Goal: Task Accomplishment & Management: Manage account settings

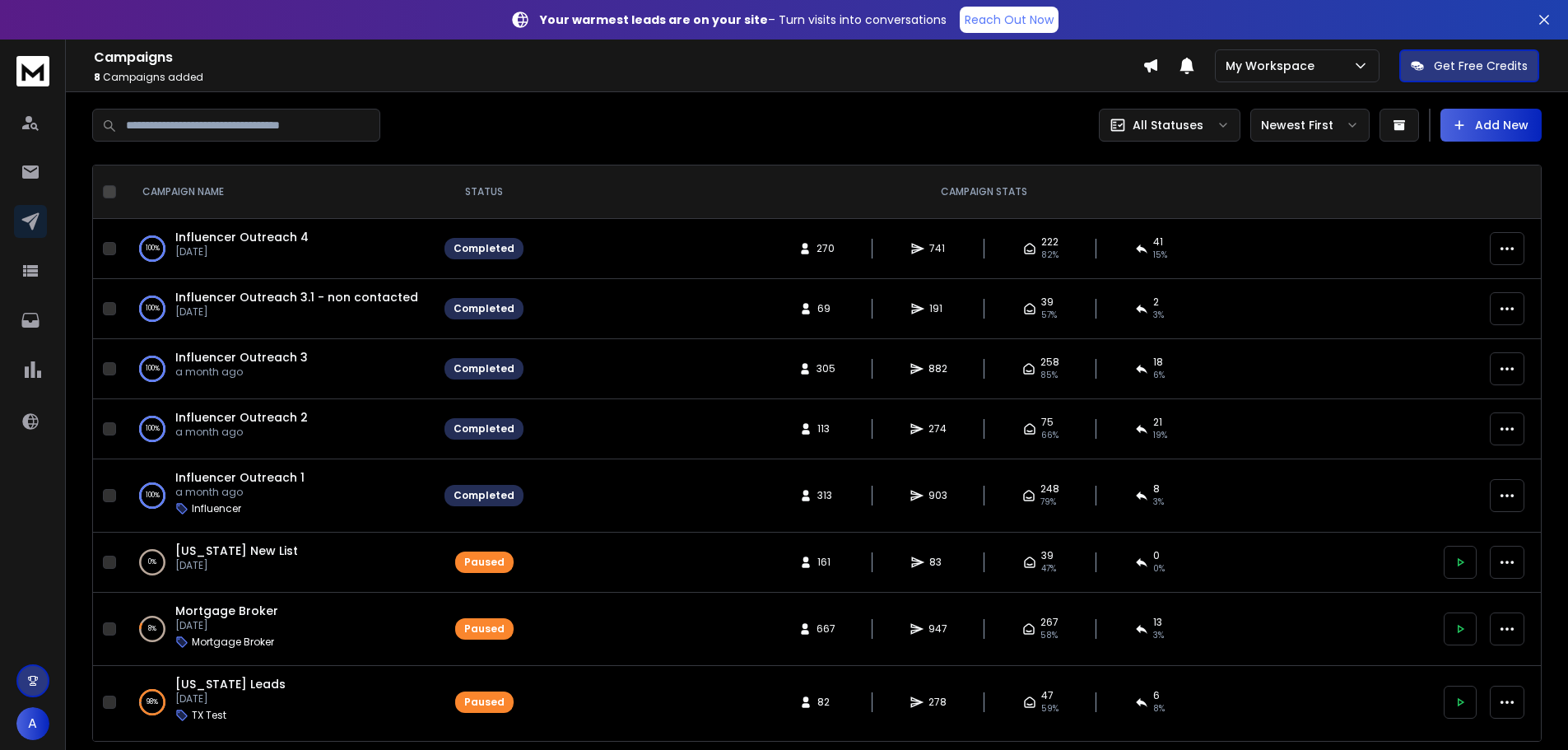
click at [1501, 249] on icon "button" at bounding box center [1508, 248] width 13 height 3
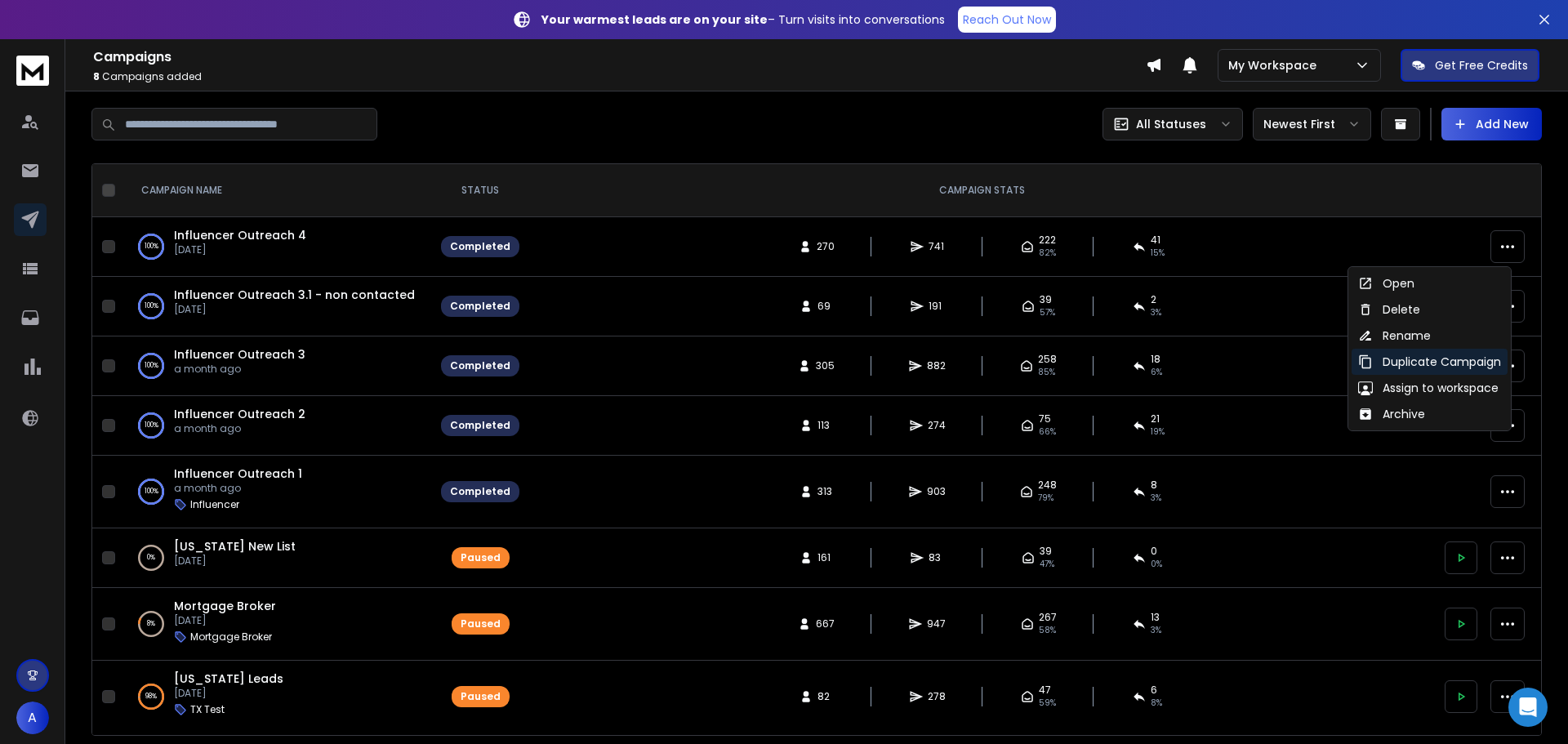
click at [1408, 357] on div "Duplicate Campaign" at bounding box center [1429, 362] width 143 height 16
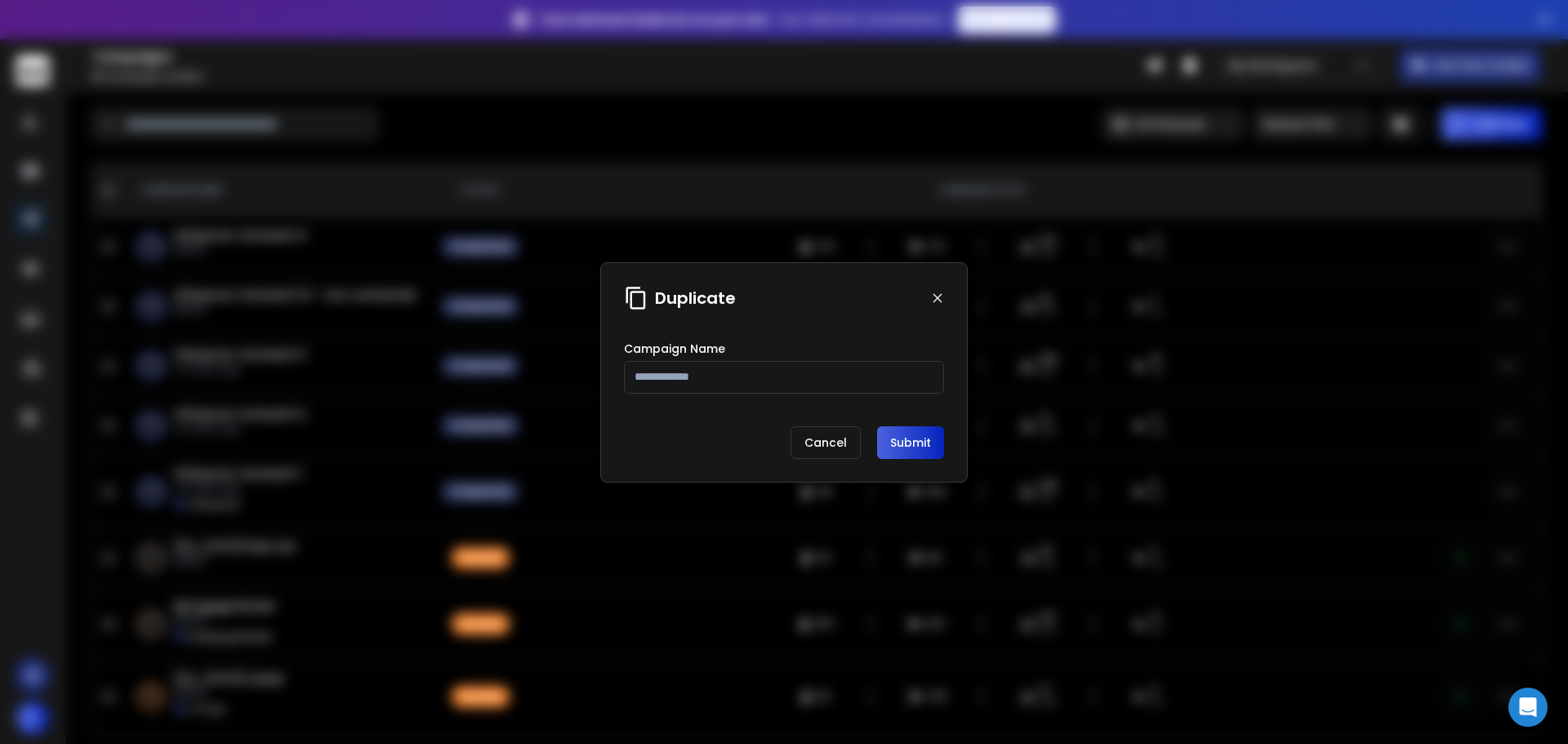
click at [775, 375] on input "text" at bounding box center [783, 377] width 320 height 32
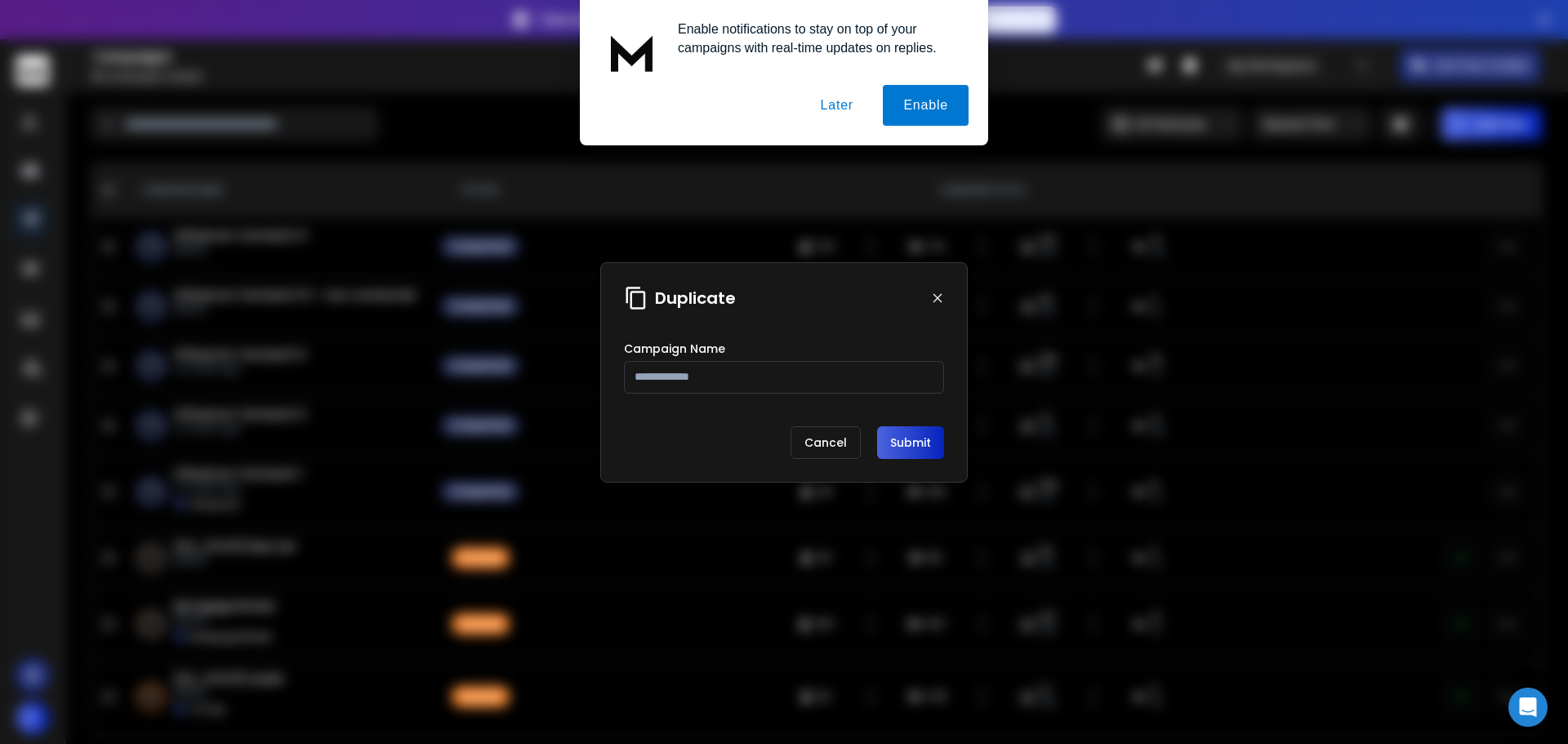
click at [724, 378] on input "text" at bounding box center [783, 377] width 320 height 32
type input "**********"
click at [925, 455] on button "Submit" at bounding box center [910, 442] width 67 height 32
click at [843, 102] on button "Later" at bounding box center [835, 104] width 73 height 41
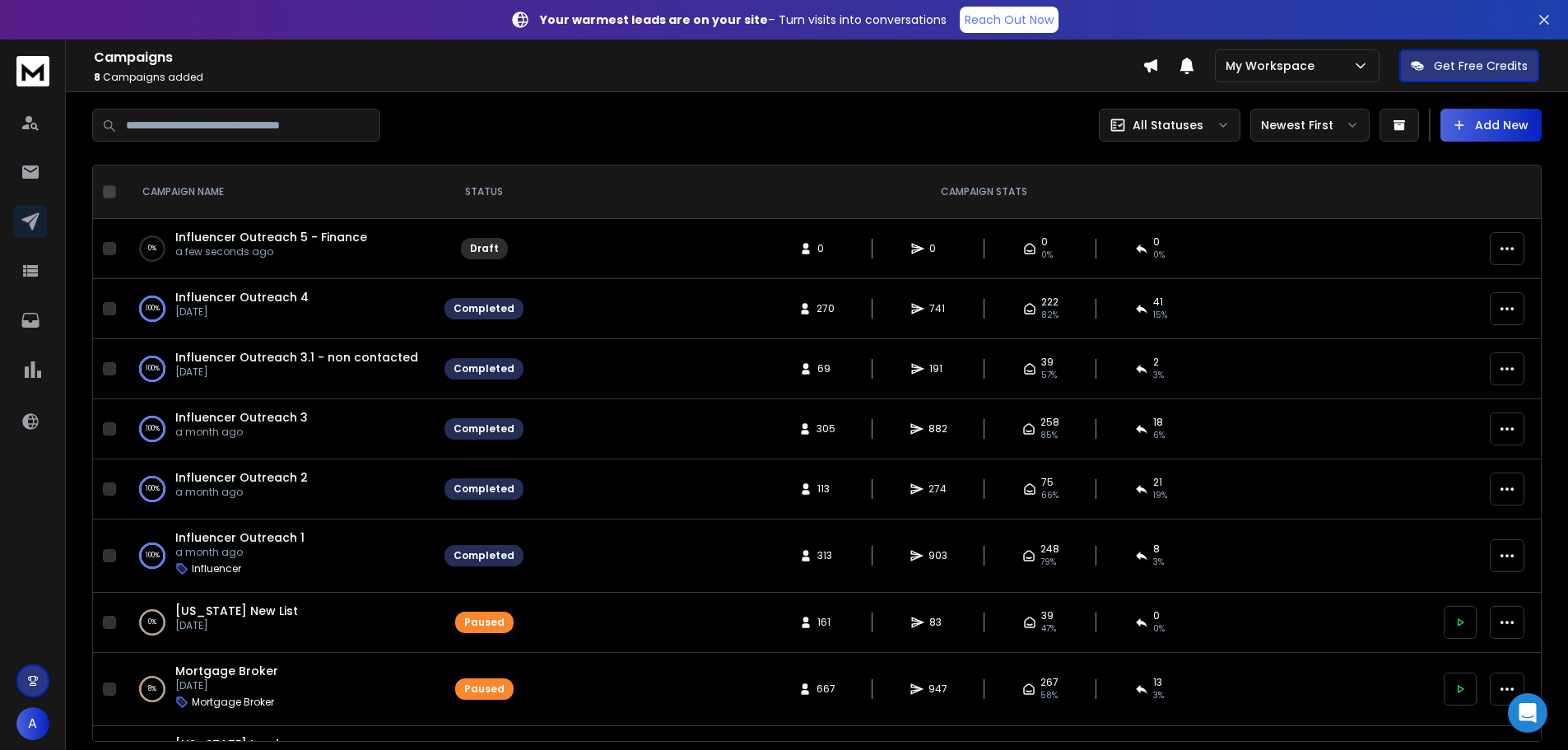
click at [287, 233] on span "Influencer Outreach 5 - Finance" at bounding box center [271, 236] width 191 height 16
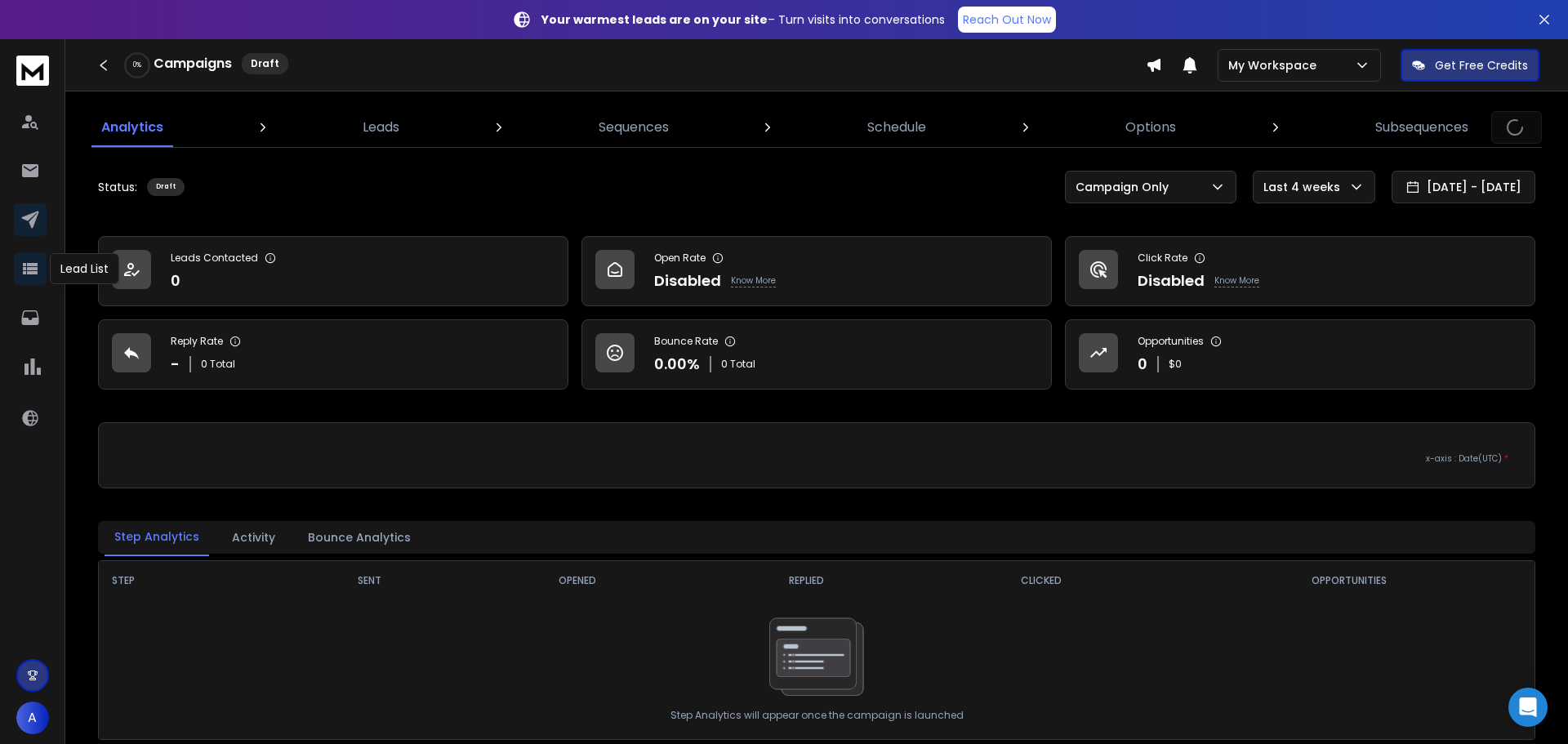
click at [26, 280] on link at bounding box center [30, 269] width 32 height 32
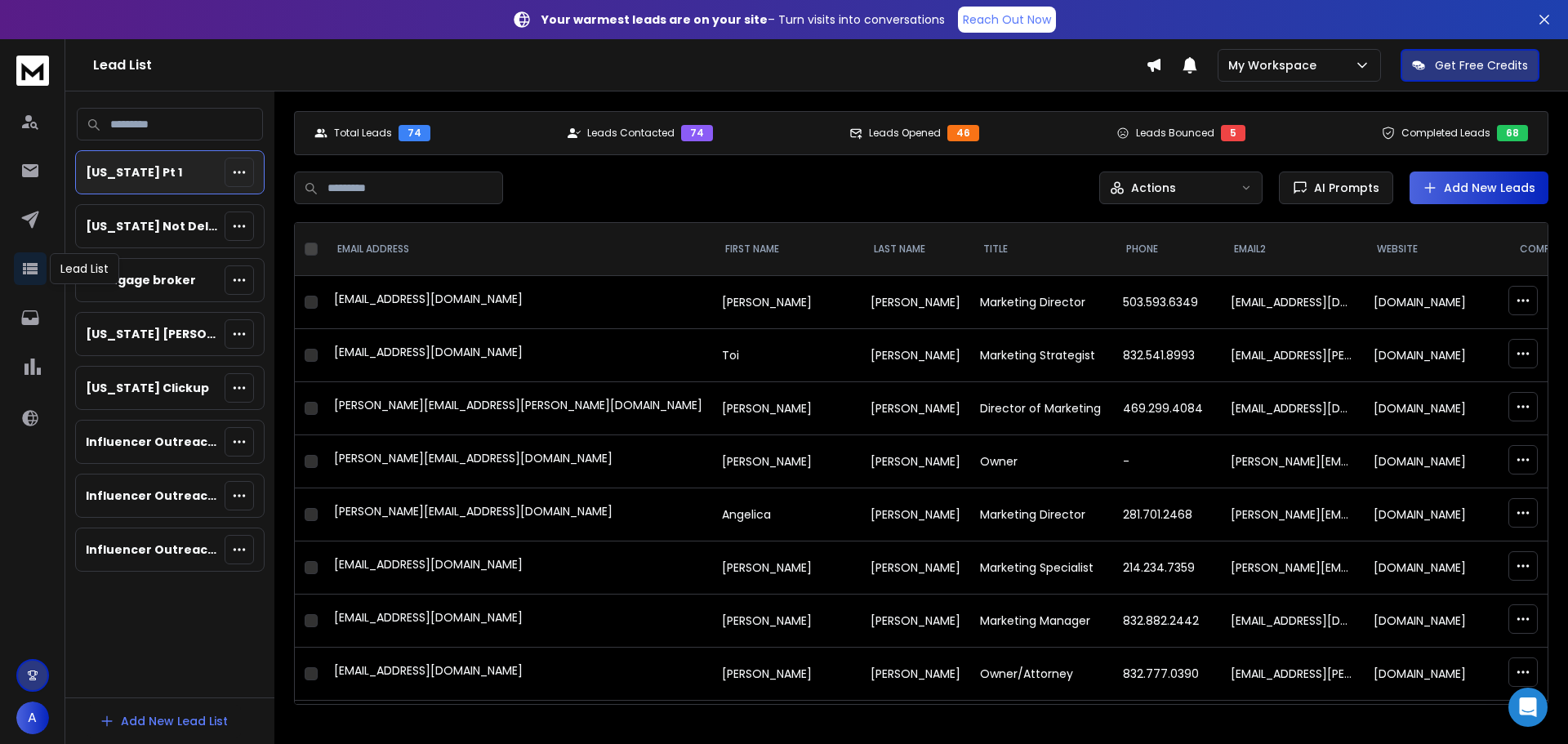
click at [190, 731] on button "Add New Lead List" at bounding box center [163, 721] width 155 height 32
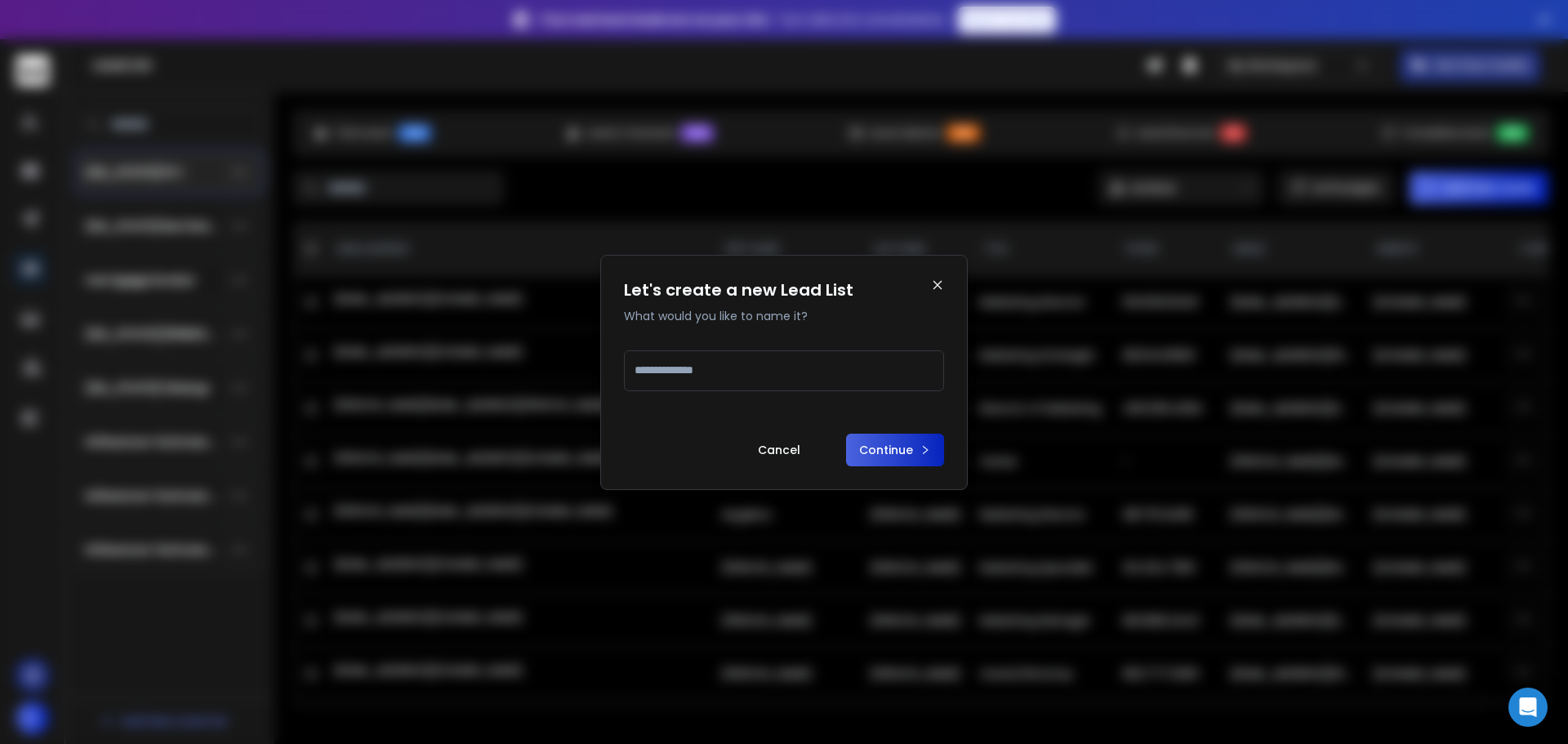
click at [745, 383] on input at bounding box center [783, 370] width 320 height 41
type input "**********"
click at [881, 465] on div "**********" at bounding box center [783, 372] width 367 height 235
click at [881, 465] on button "Continue" at bounding box center [894, 450] width 98 height 32
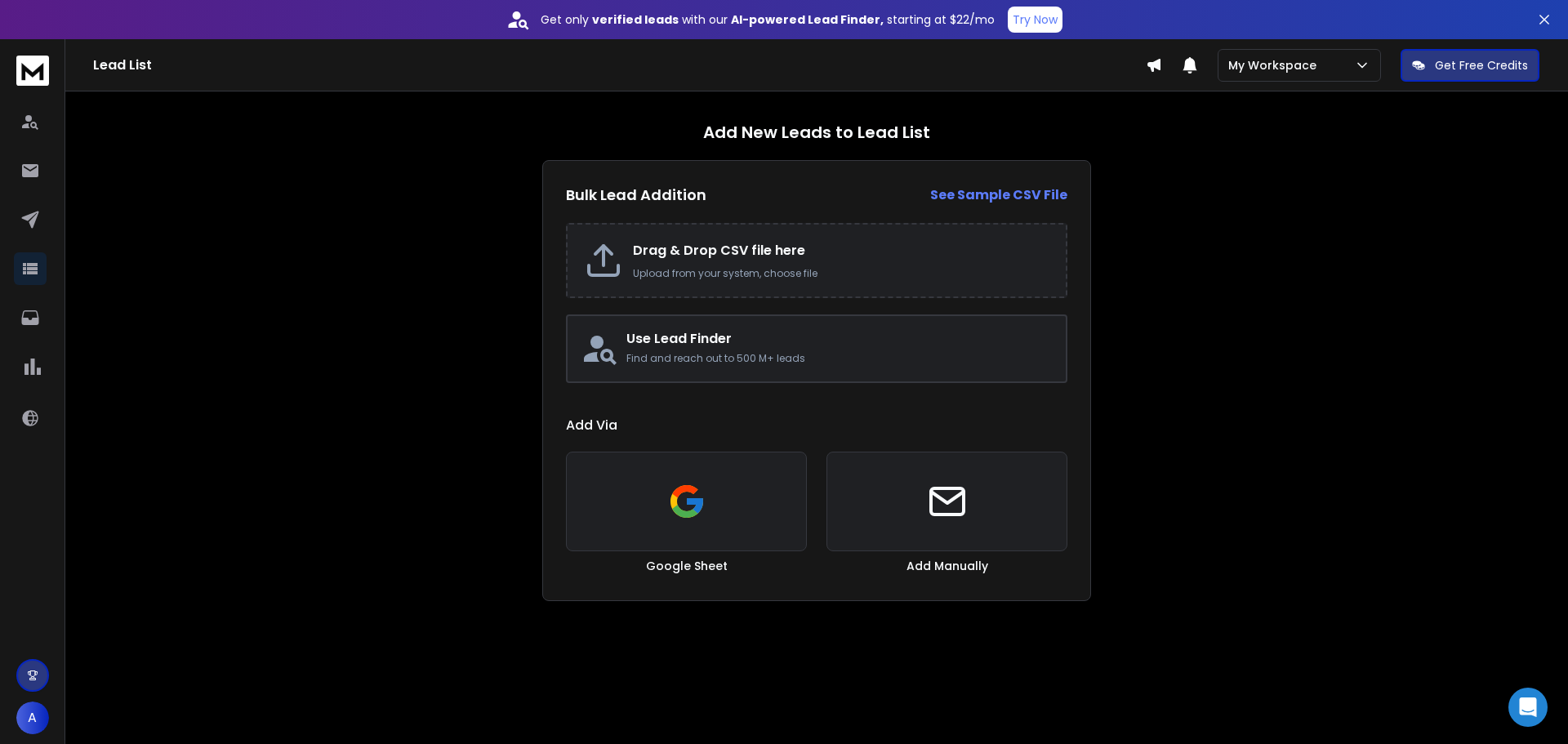
click at [772, 290] on div "Drag & Drop CSV file here Upload from your system, choose file" at bounding box center [816, 260] width 501 height 75
type input "**********"
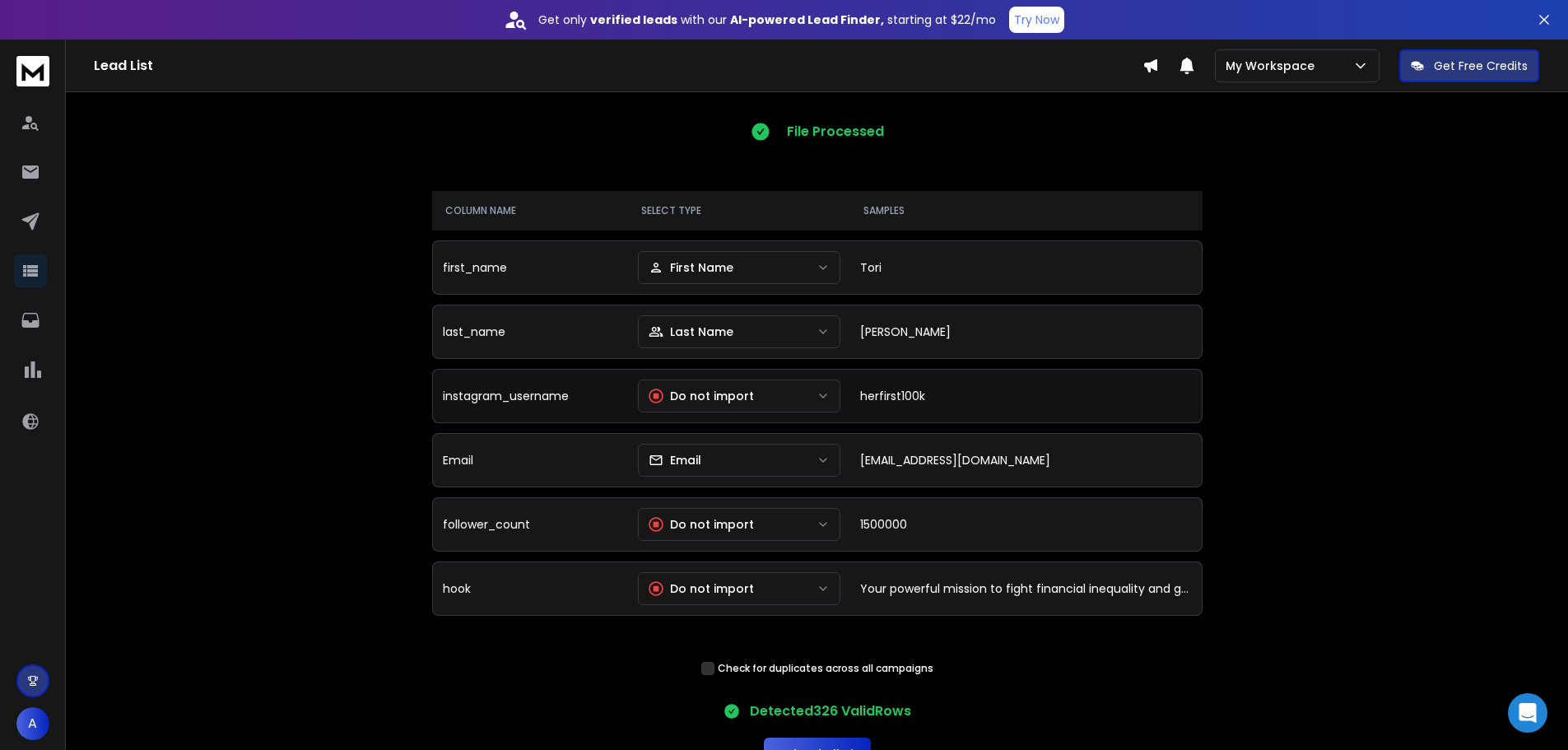
scroll to position [270, 0]
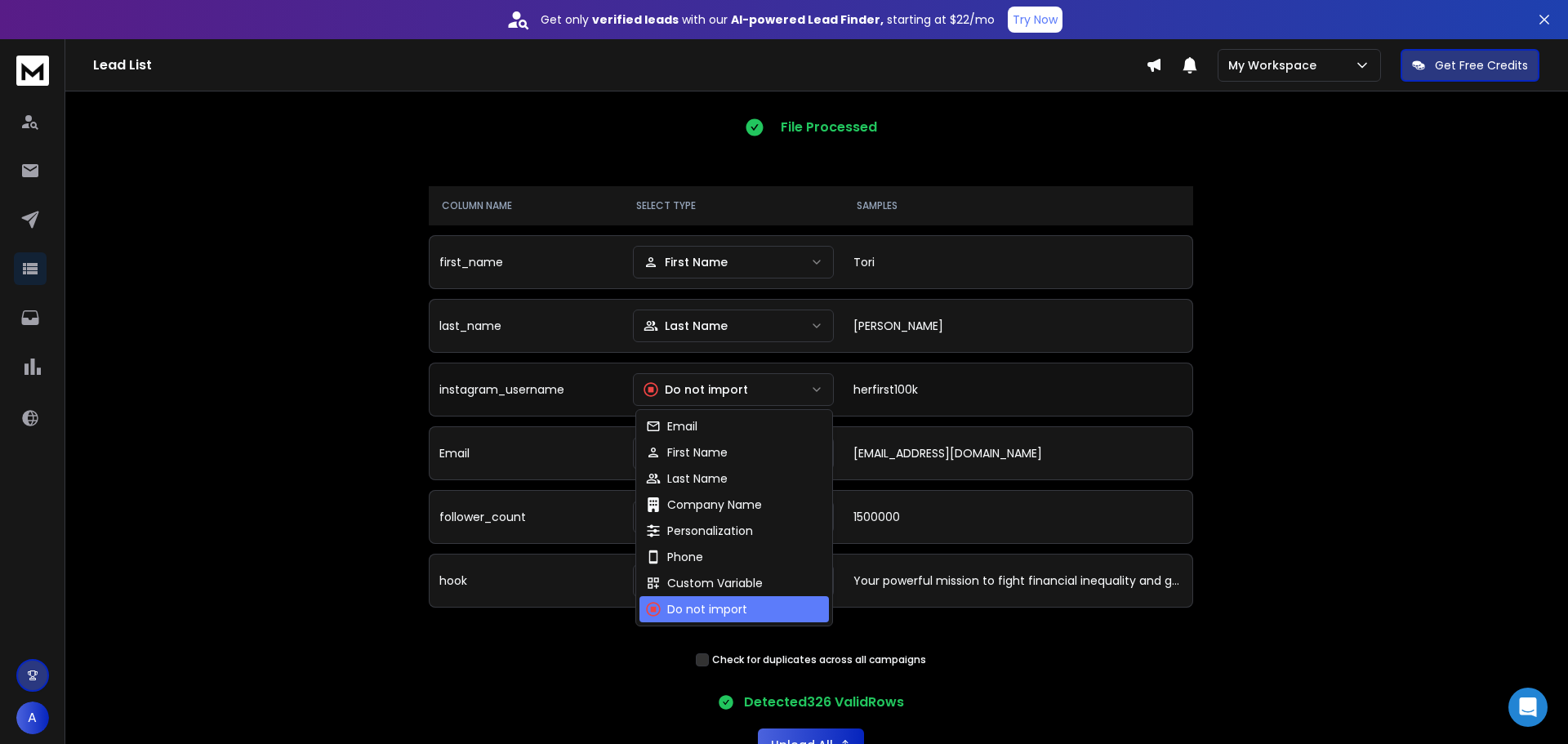
click at [758, 388] on button "Do not import" at bounding box center [734, 389] width 201 height 32
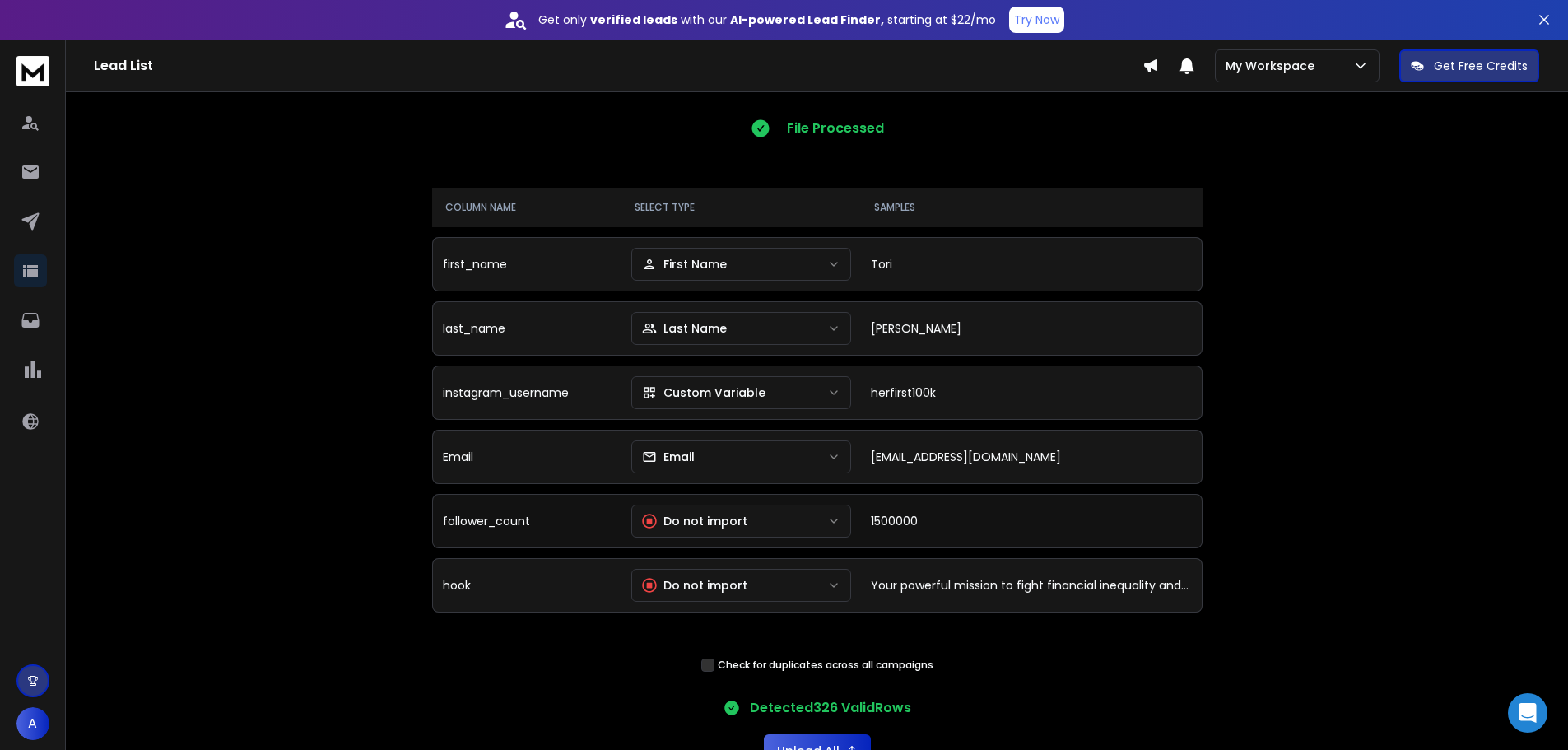
click at [749, 516] on button "Do not import" at bounding box center [740, 520] width 219 height 33
click at [752, 594] on button "Do not import" at bounding box center [740, 585] width 219 height 33
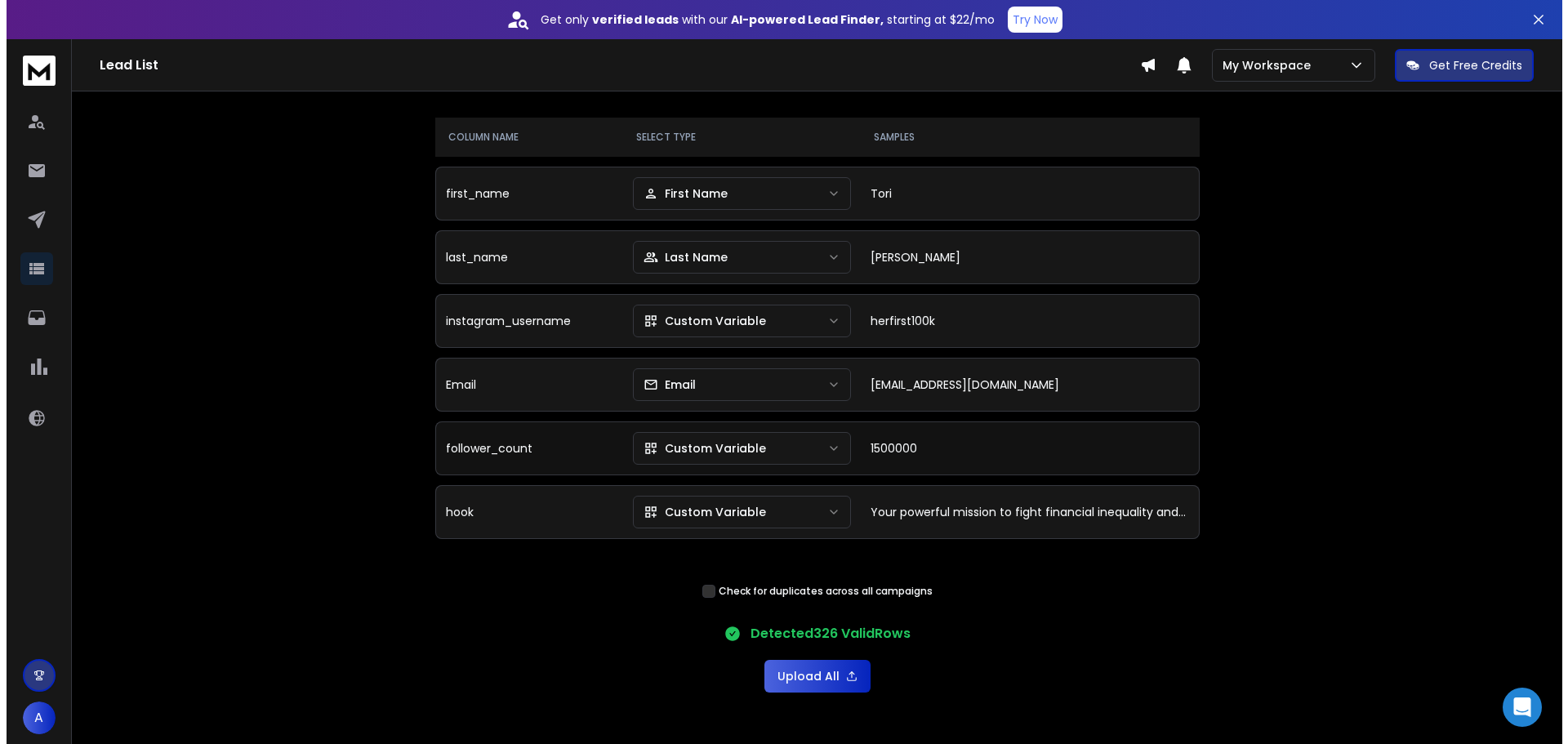
scroll to position [337, 0]
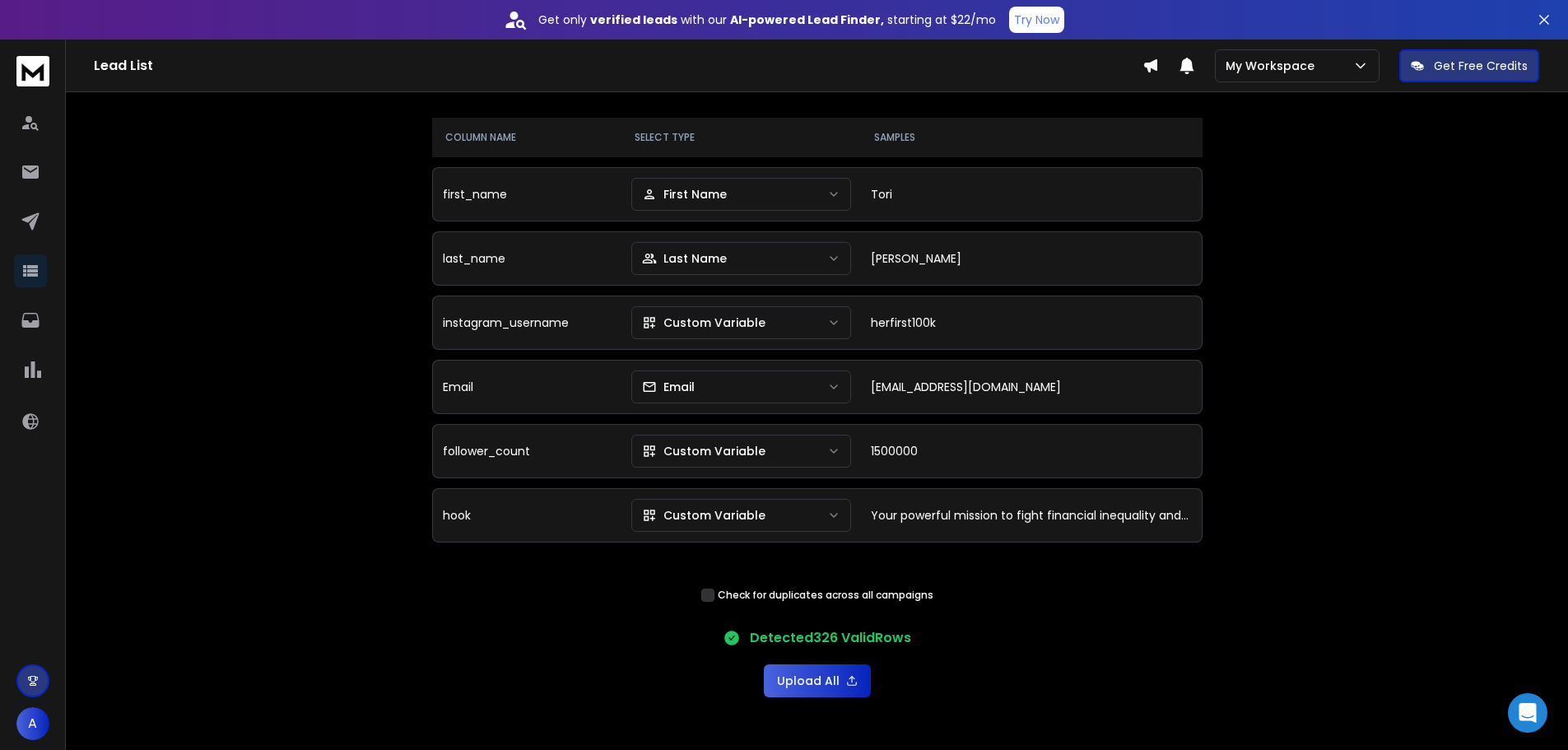
click at [805, 675] on button "Upload All" at bounding box center [818, 680] width 107 height 33
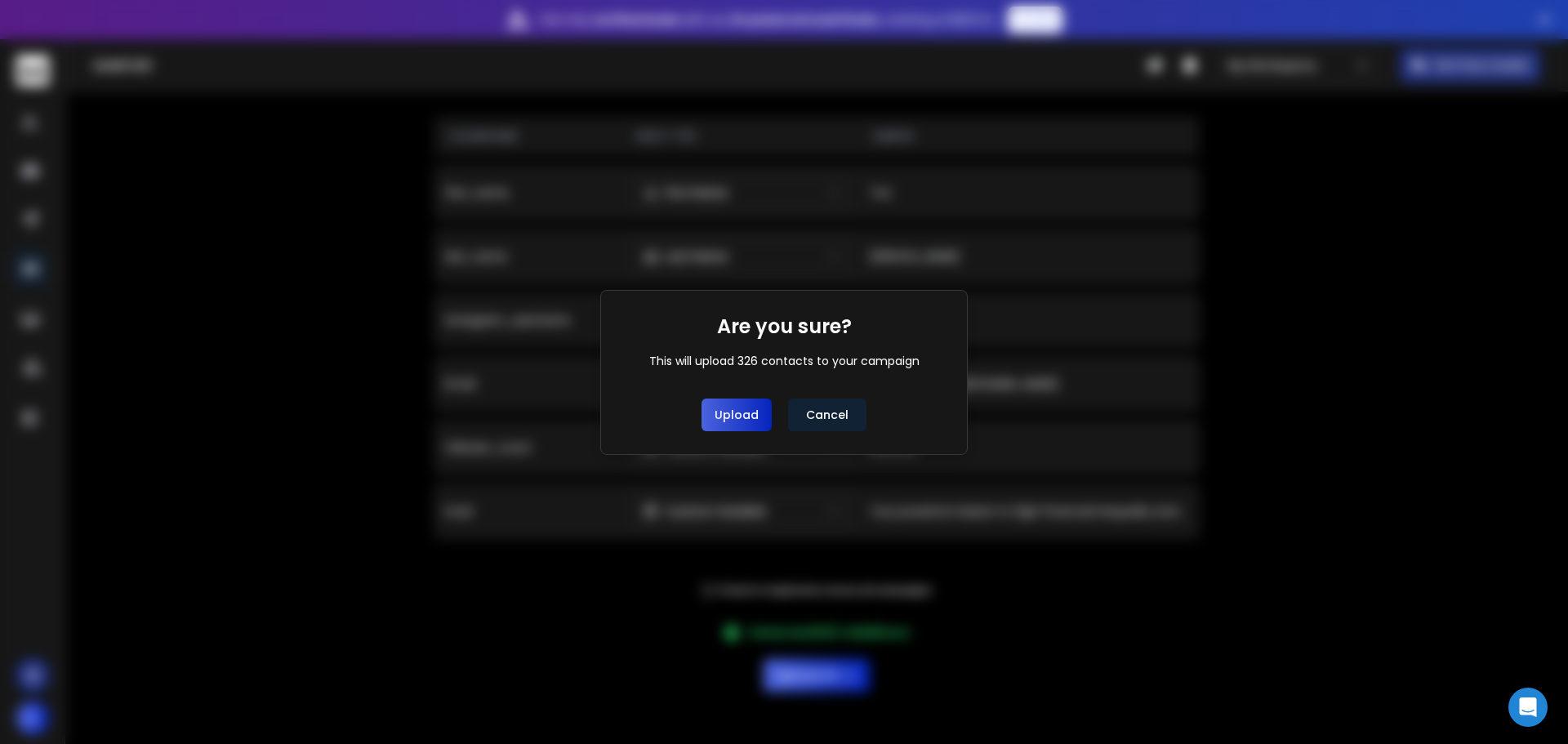
click at [753, 413] on button "Upload" at bounding box center [737, 415] width 70 height 32
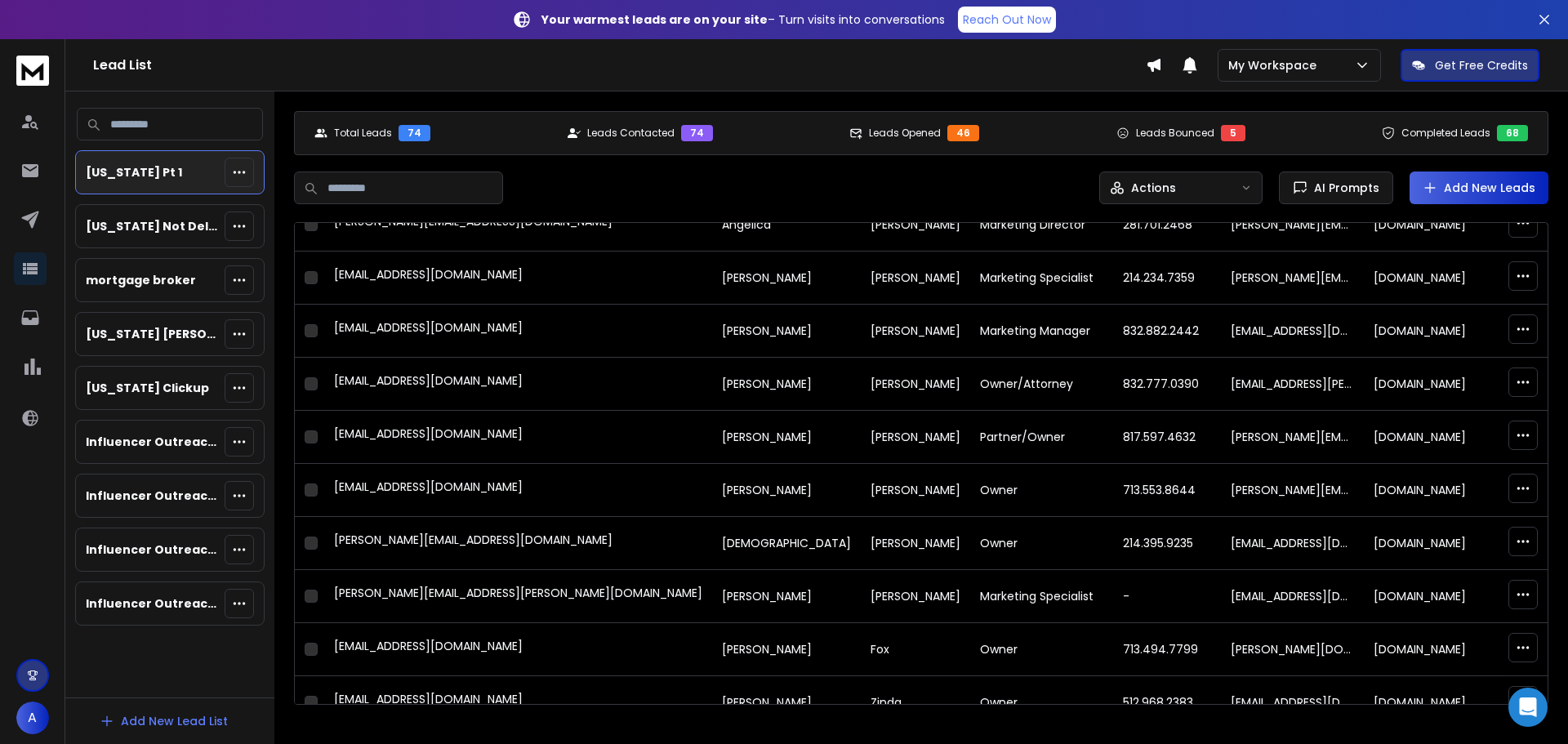
scroll to position [296, 0]
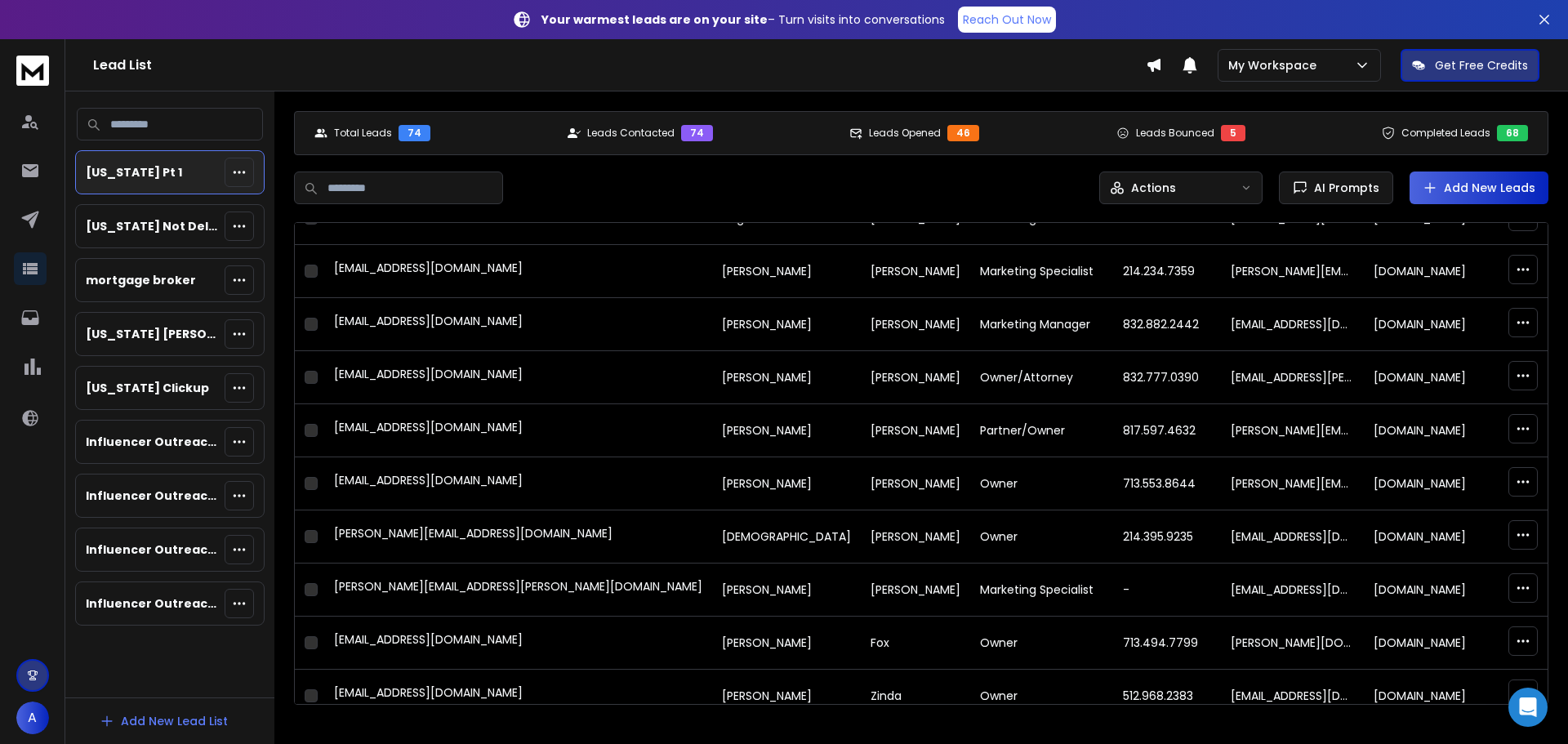
click at [196, 615] on div "Influencer Outreach 5 - Finance" at bounding box center [170, 604] width 190 height 44
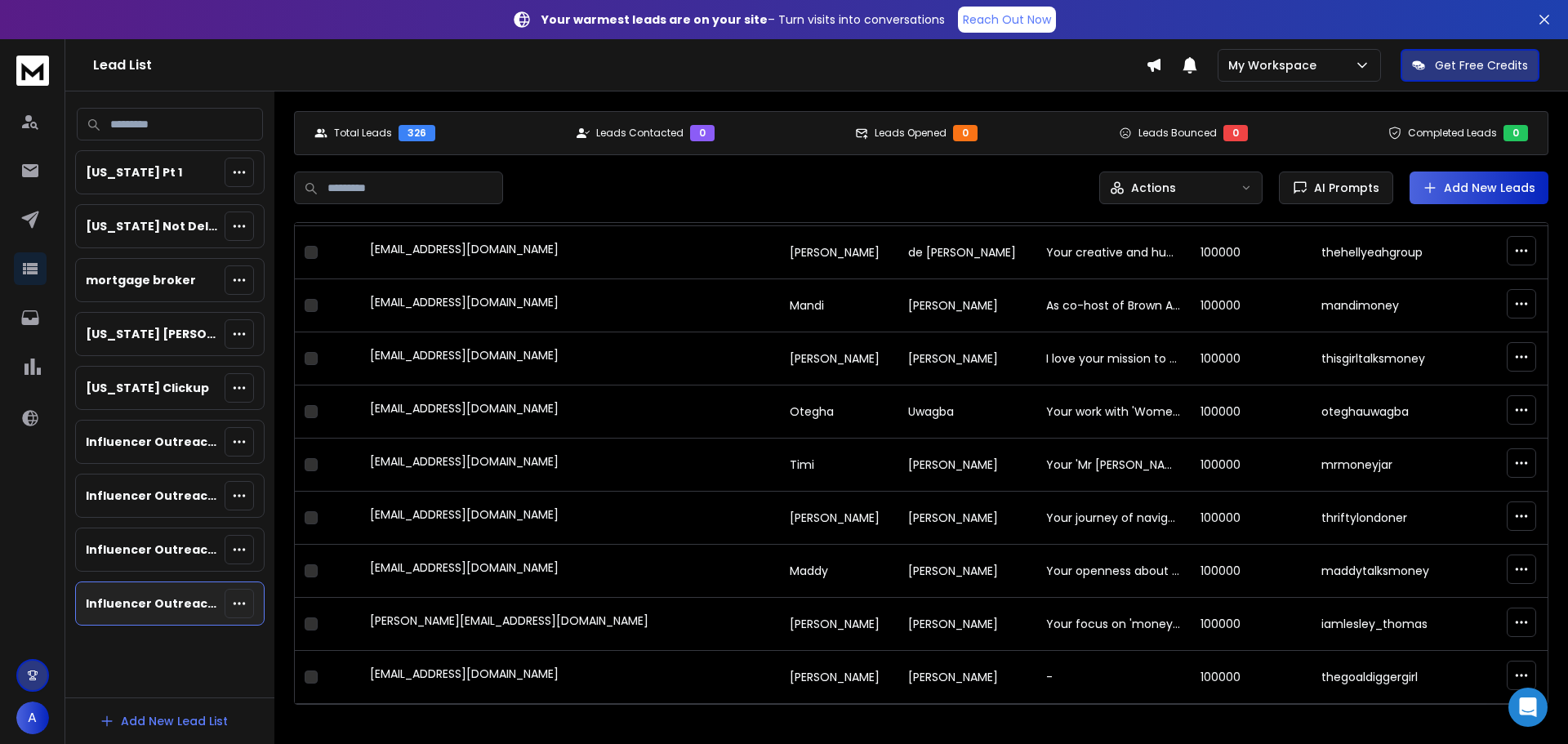
scroll to position [2239, 0]
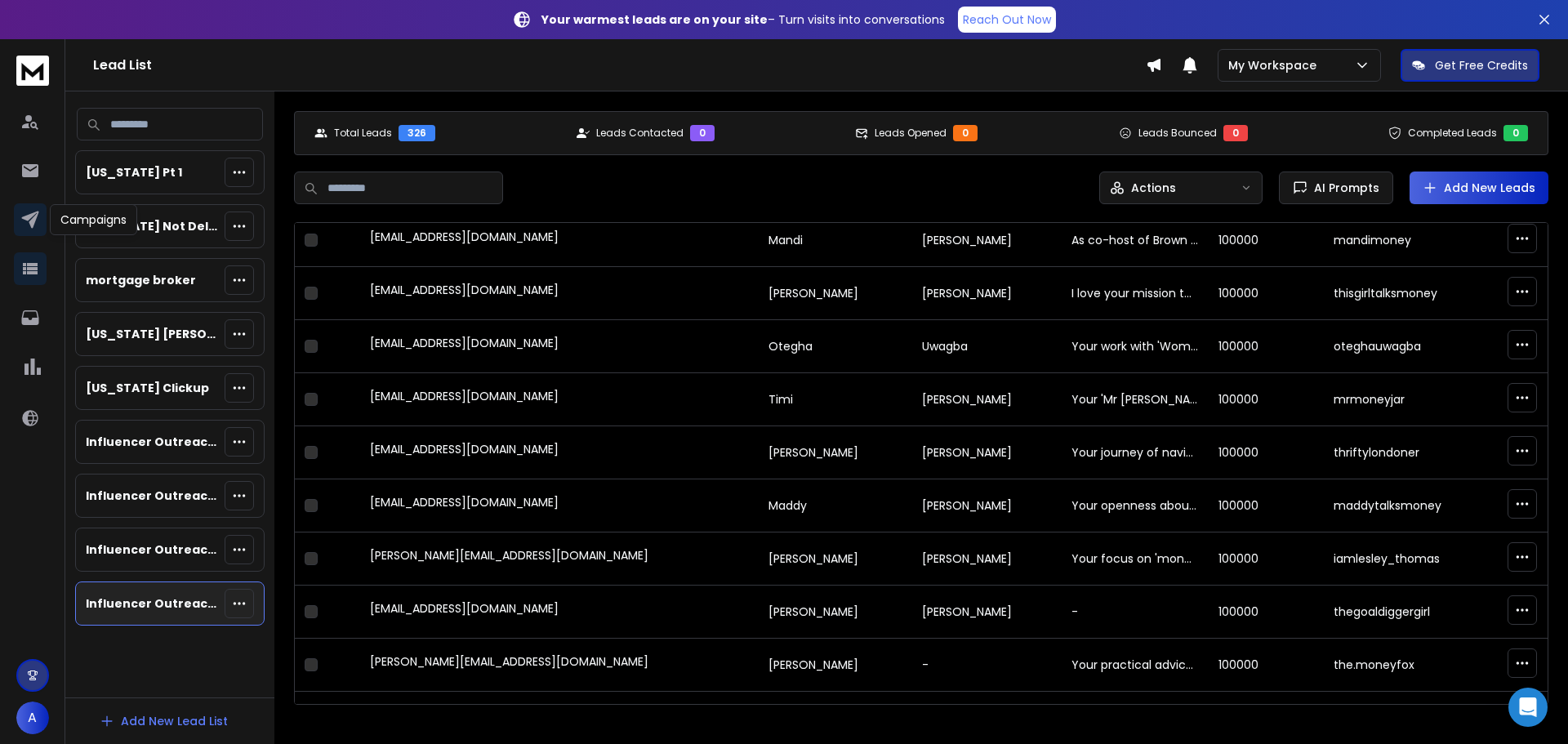
click at [21, 221] on icon at bounding box center [30, 219] width 20 height 20
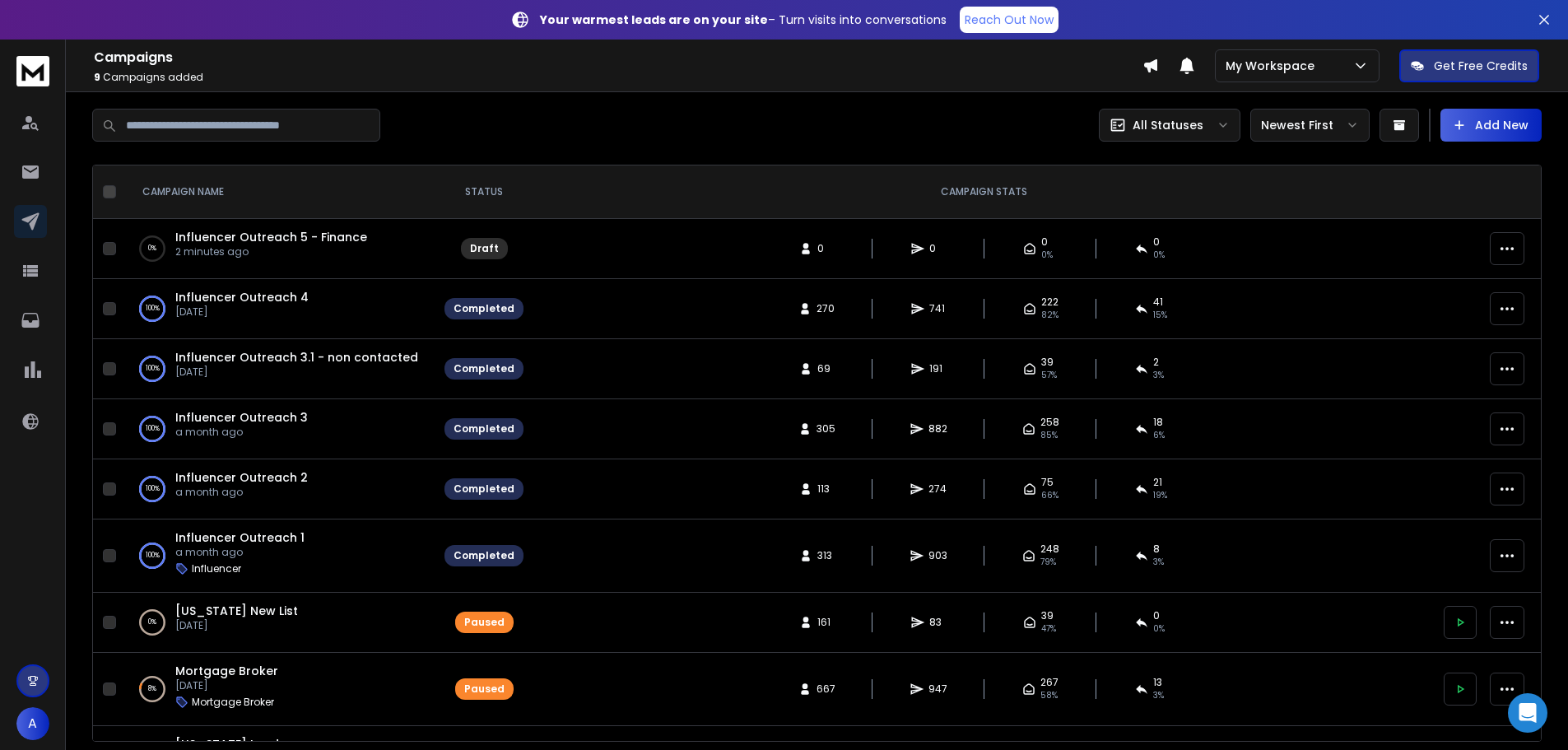
click at [410, 256] on td "0 % Influencer Outreach 5 - Finance 2 minutes ago" at bounding box center [278, 249] width 312 height 60
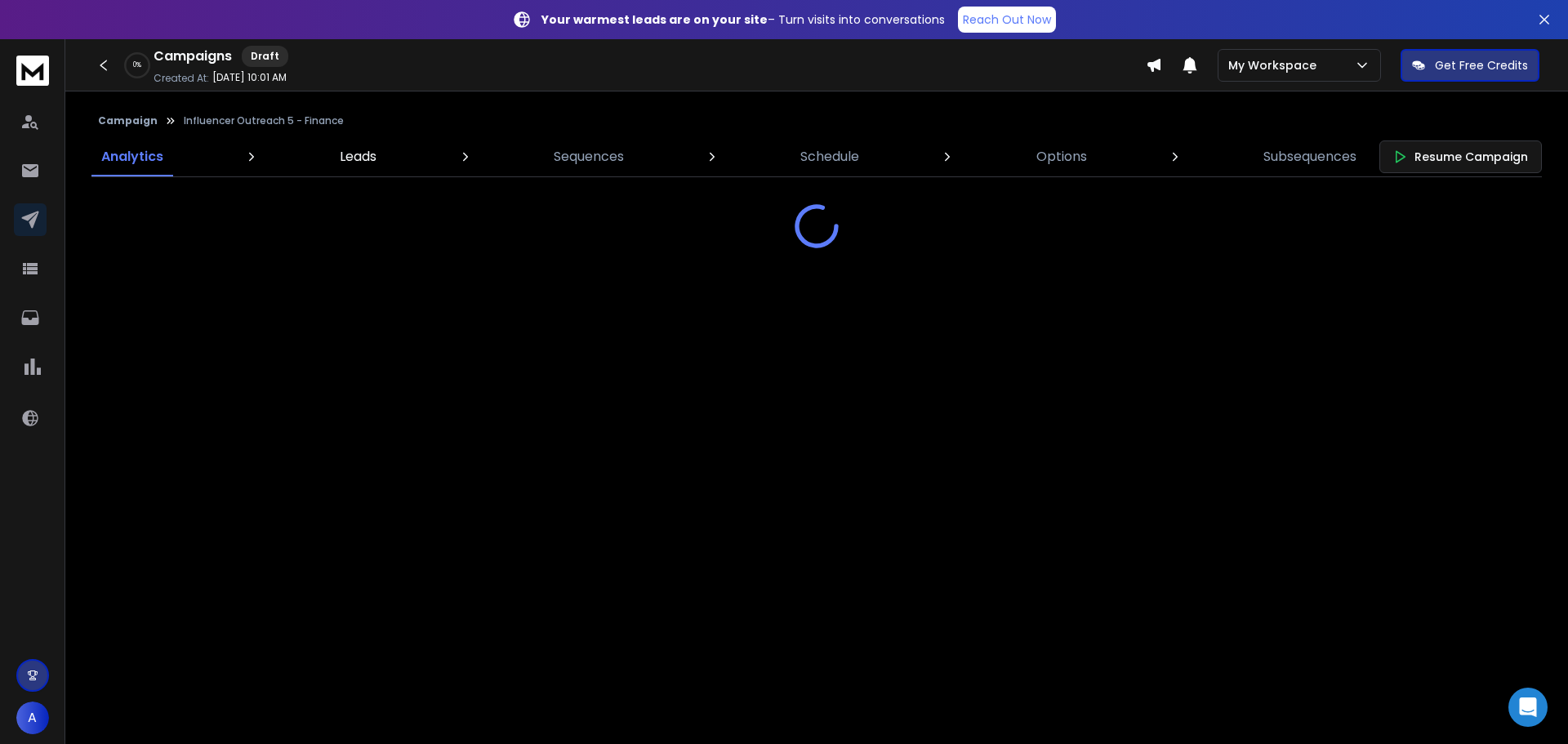
click at [353, 166] on p "Leads" at bounding box center [358, 157] width 37 height 20
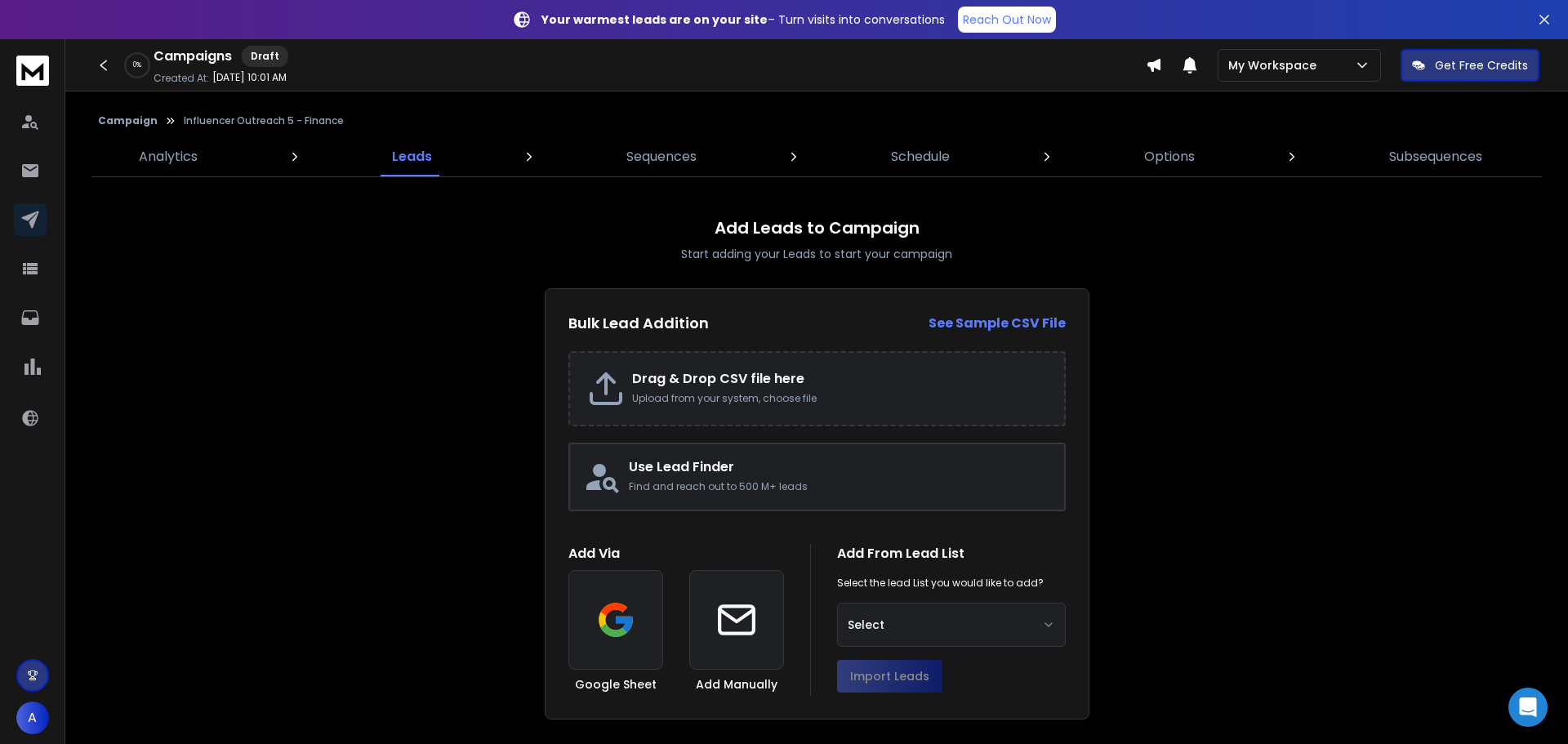
click at [899, 617] on button "Select" at bounding box center [951, 624] width 229 height 44
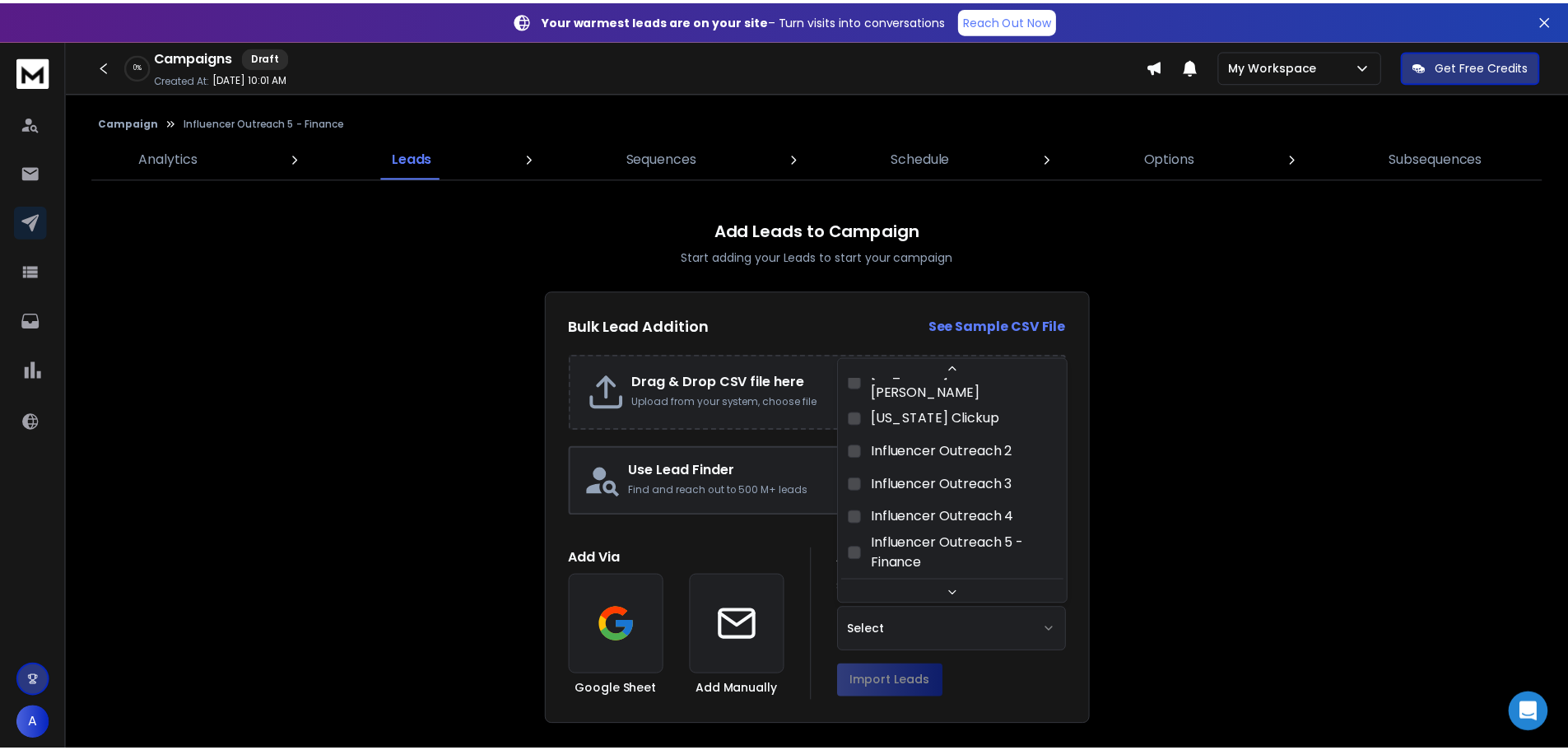
scroll to position [124, 0]
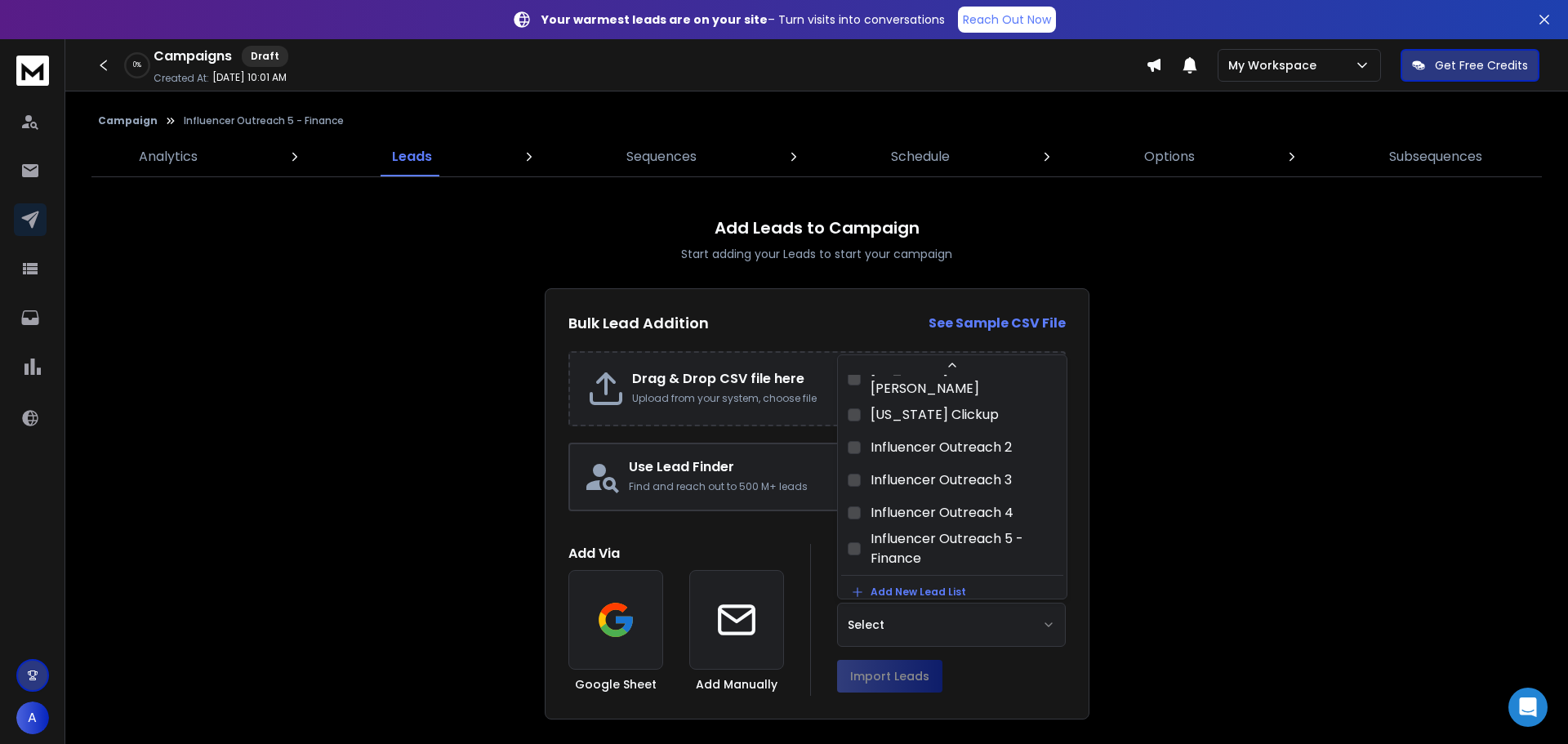
click at [896, 542] on div "Influencer Outreach 5 - Finance" at bounding box center [959, 549] width 177 height 39
click at [887, 679] on button "Import Leads" at bounding box center [889, 676] width 105 height 32
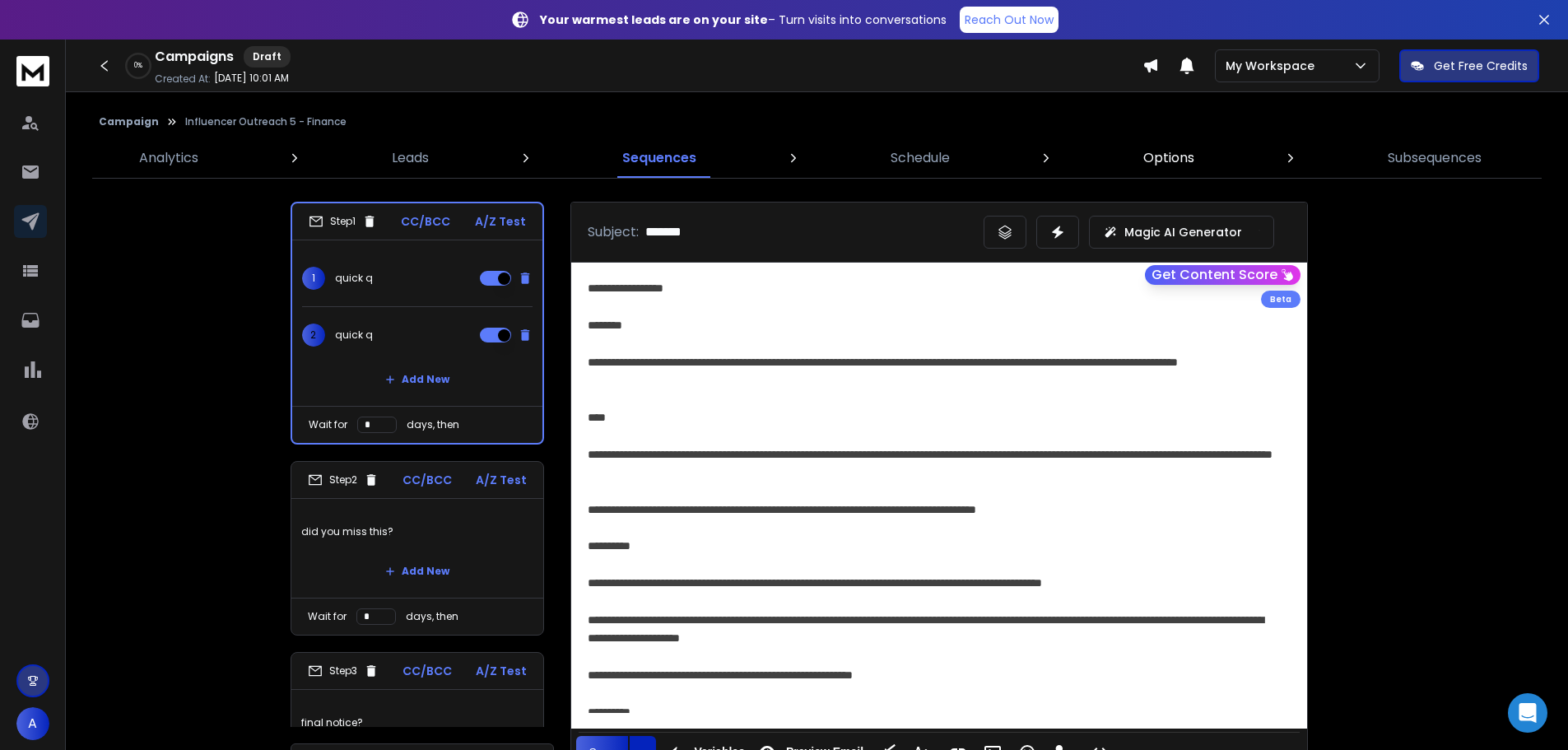
click at [1194, 155] on link "Options" at bounding box center [1169, 158] width 71 height 39
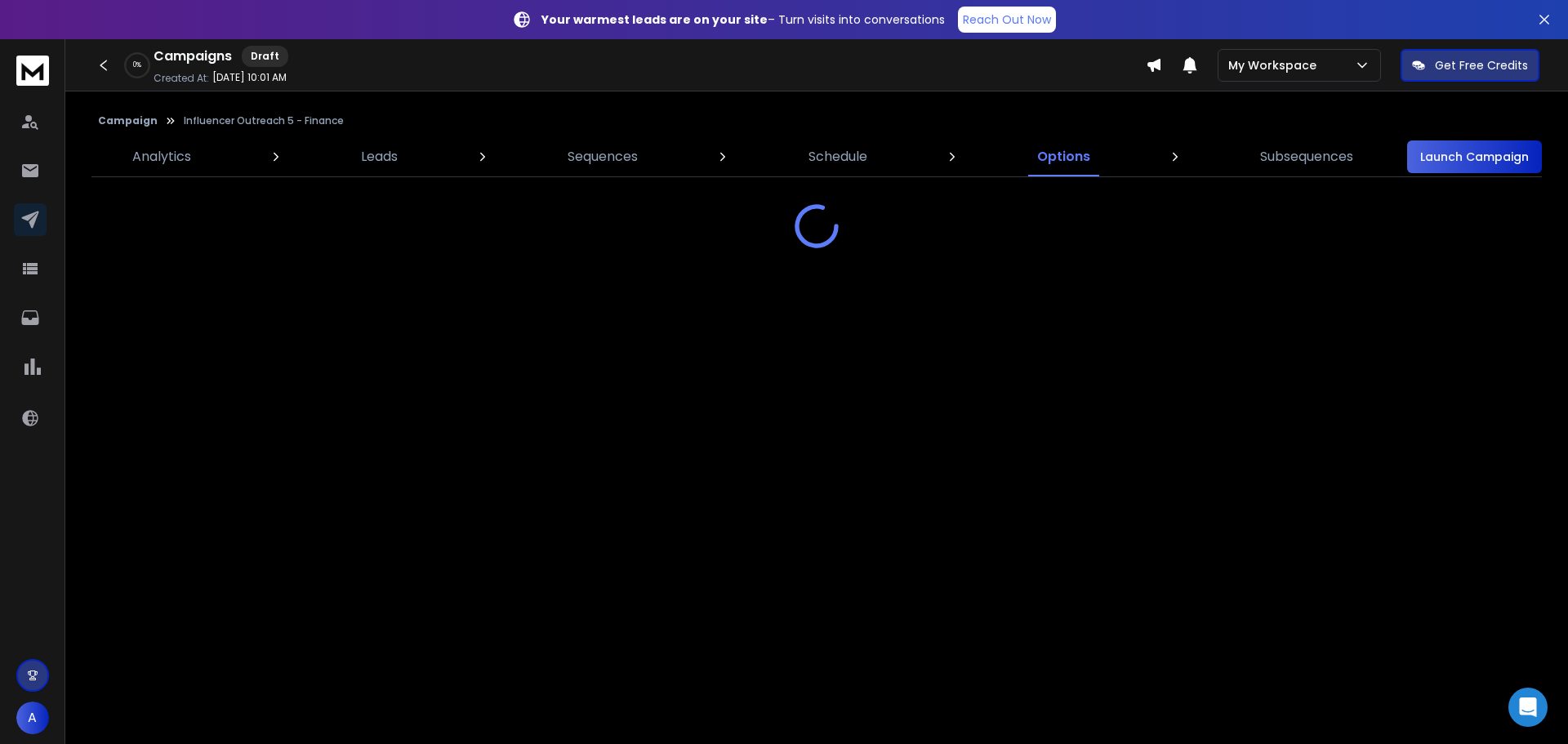
select select "**********"
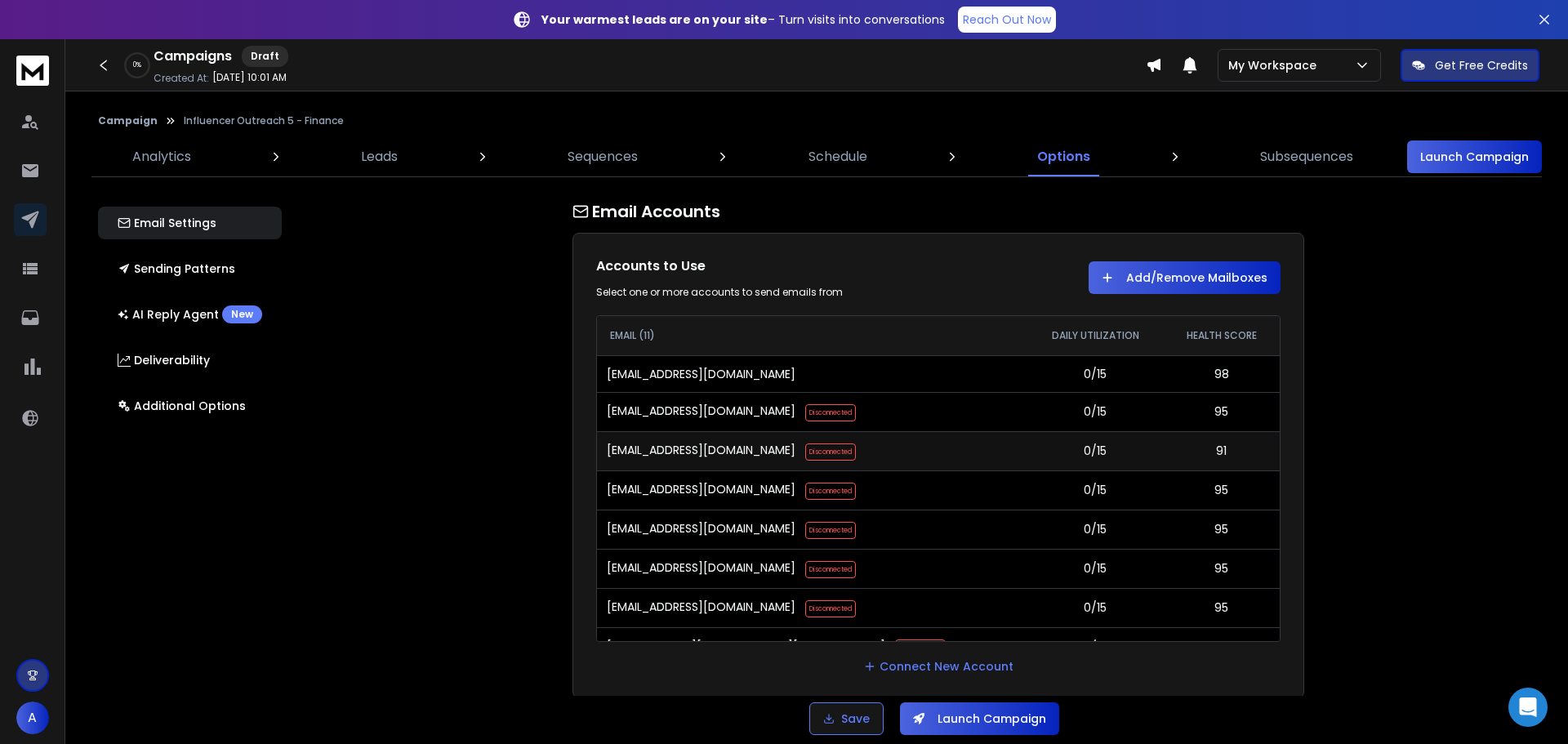
scroll to position [143, 0]
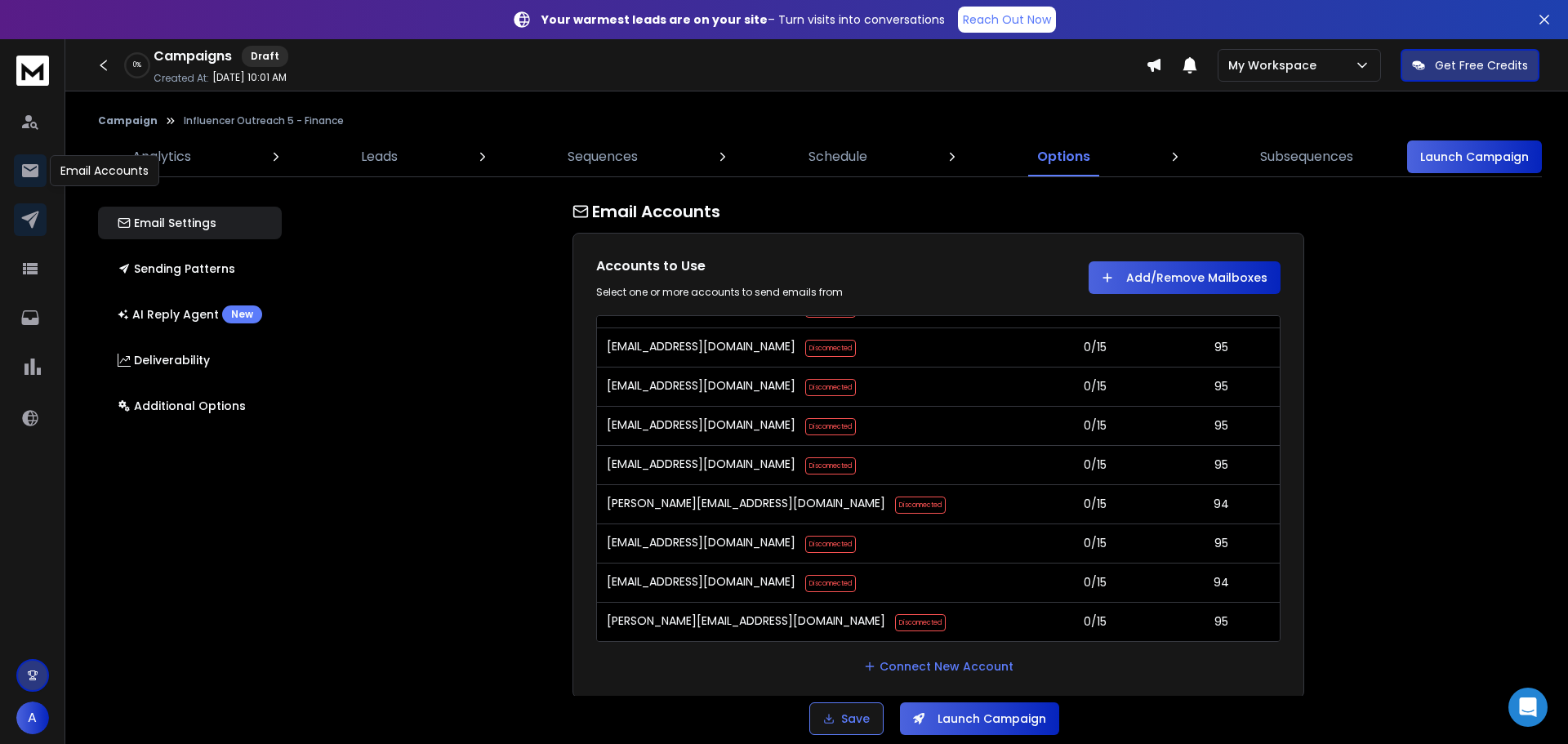
click at [28, 171] on icon at bounding box center [29, 171] width 16 height 13
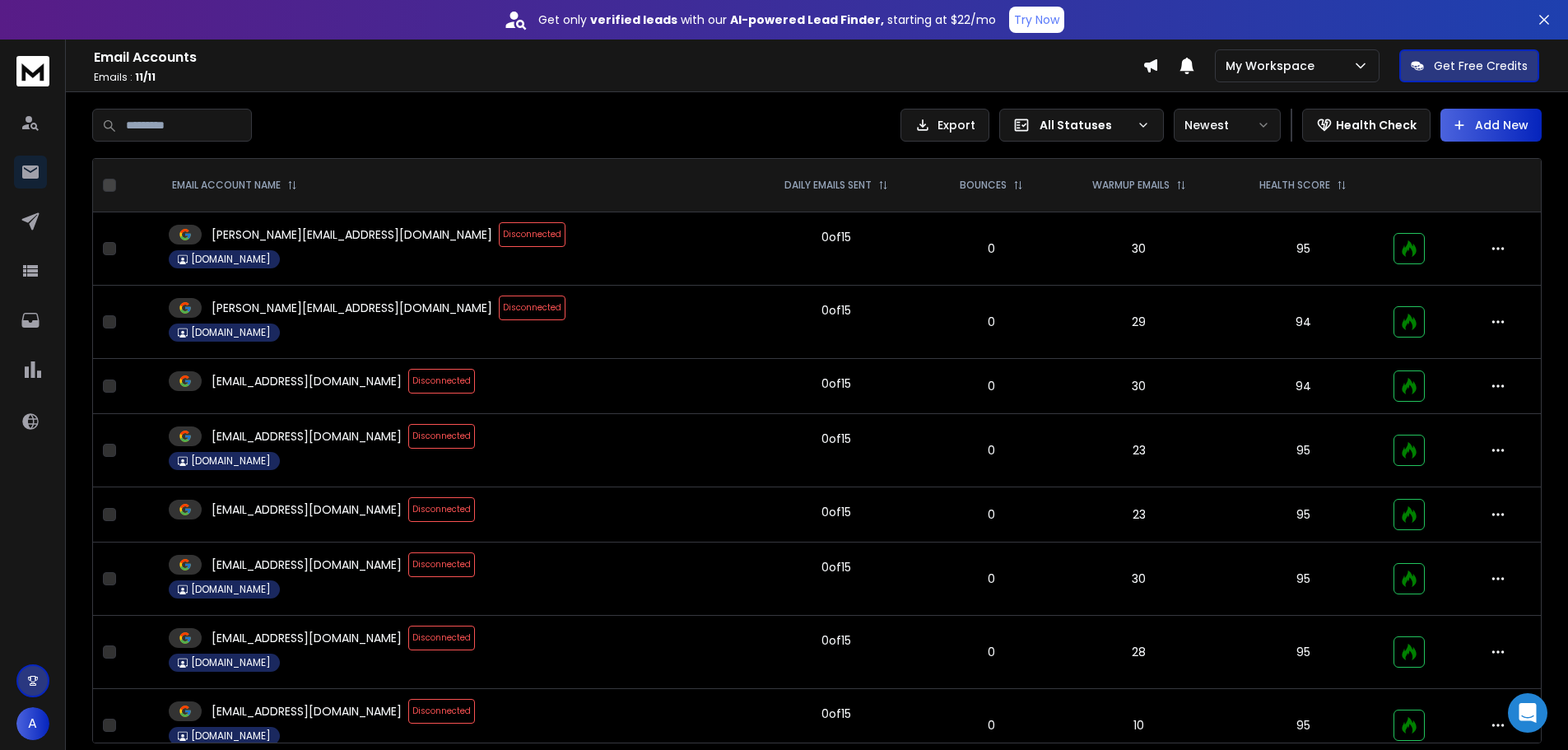
click at [113, 185] on button "button" at bounding box center [110, 186] width 13 height 13
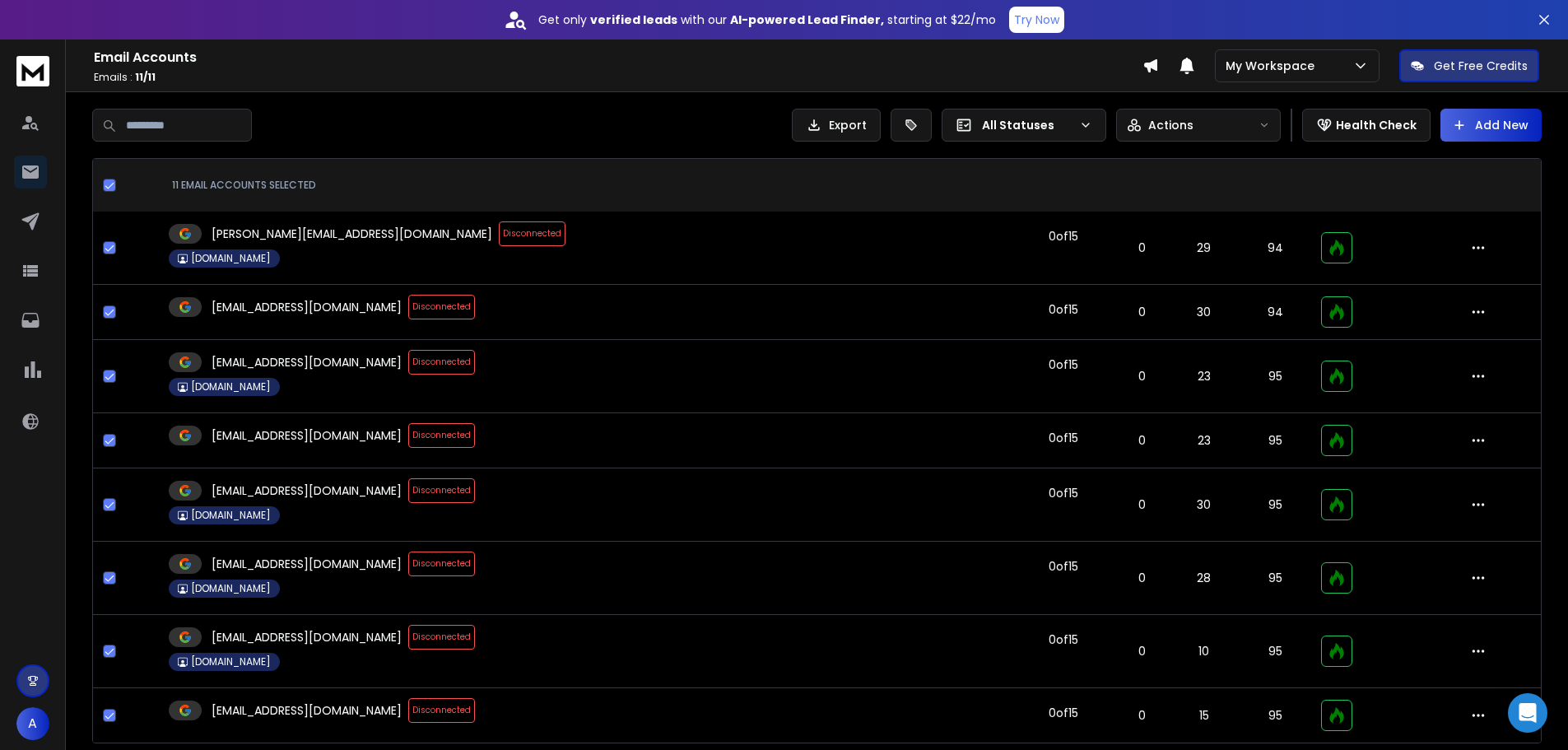
scroll to position [196, 0]
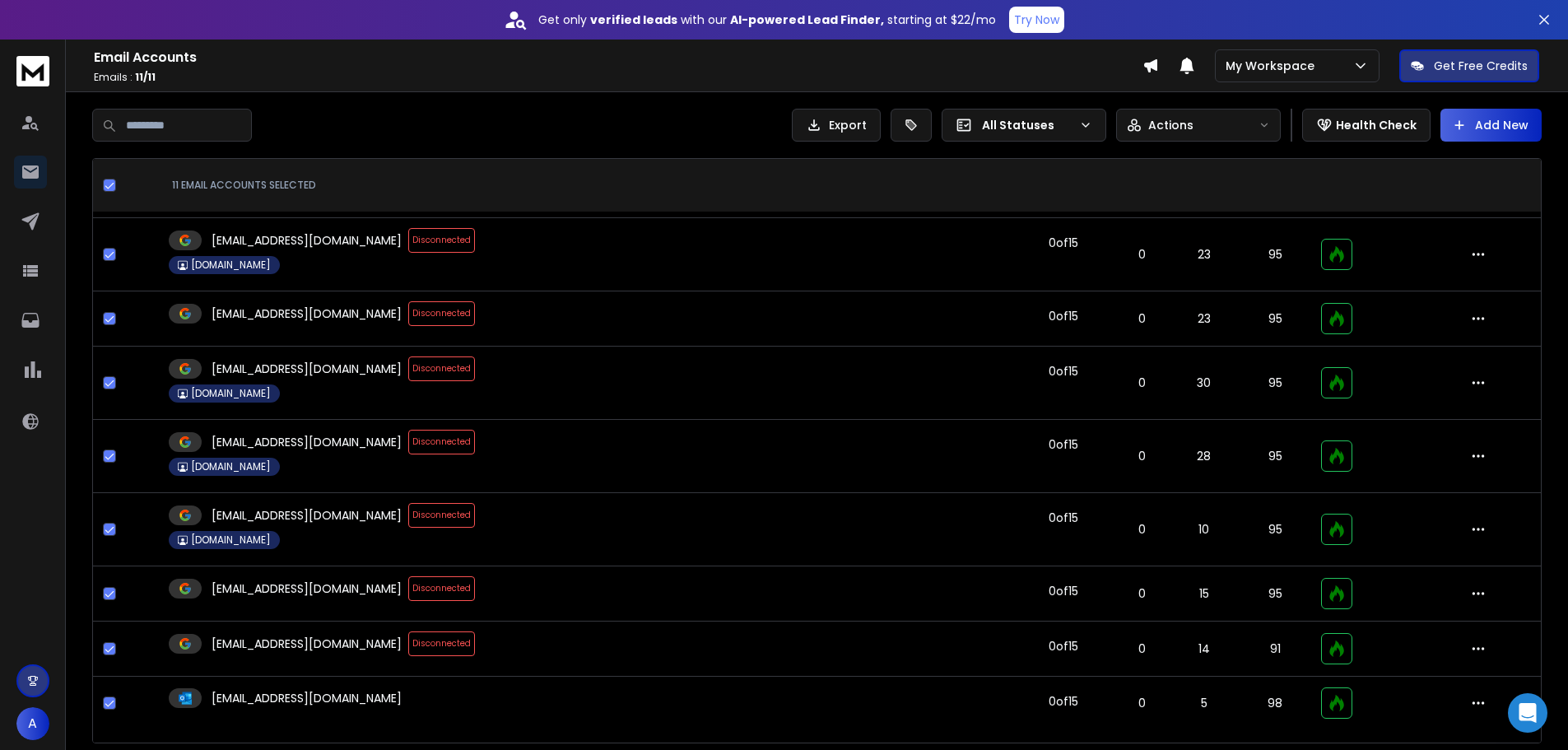
click at [108, 710] on td at bounding box center [125, 703] width 66 height 54
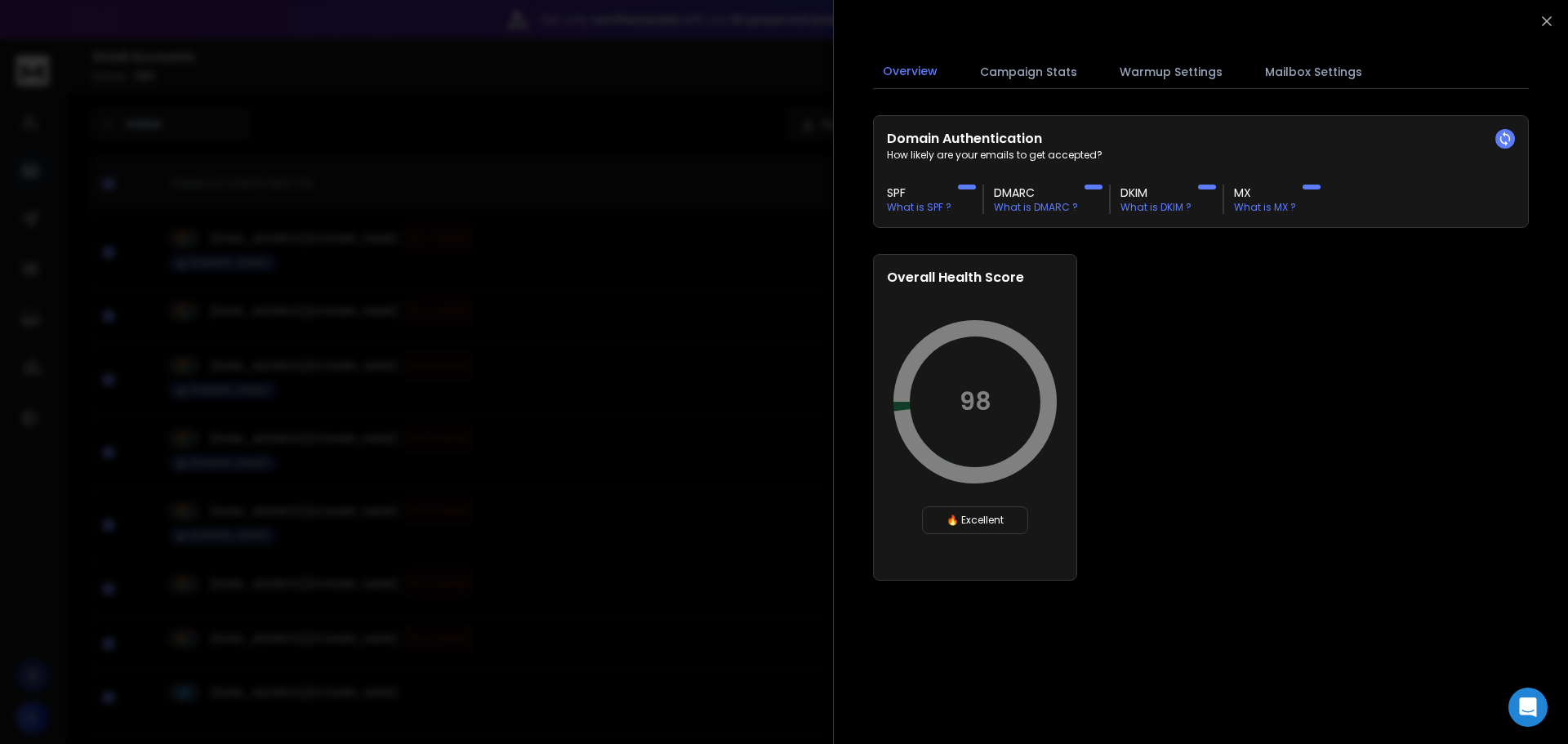
click at [598, 394] on div at bounding box center [784, 372] width 1568 height 744
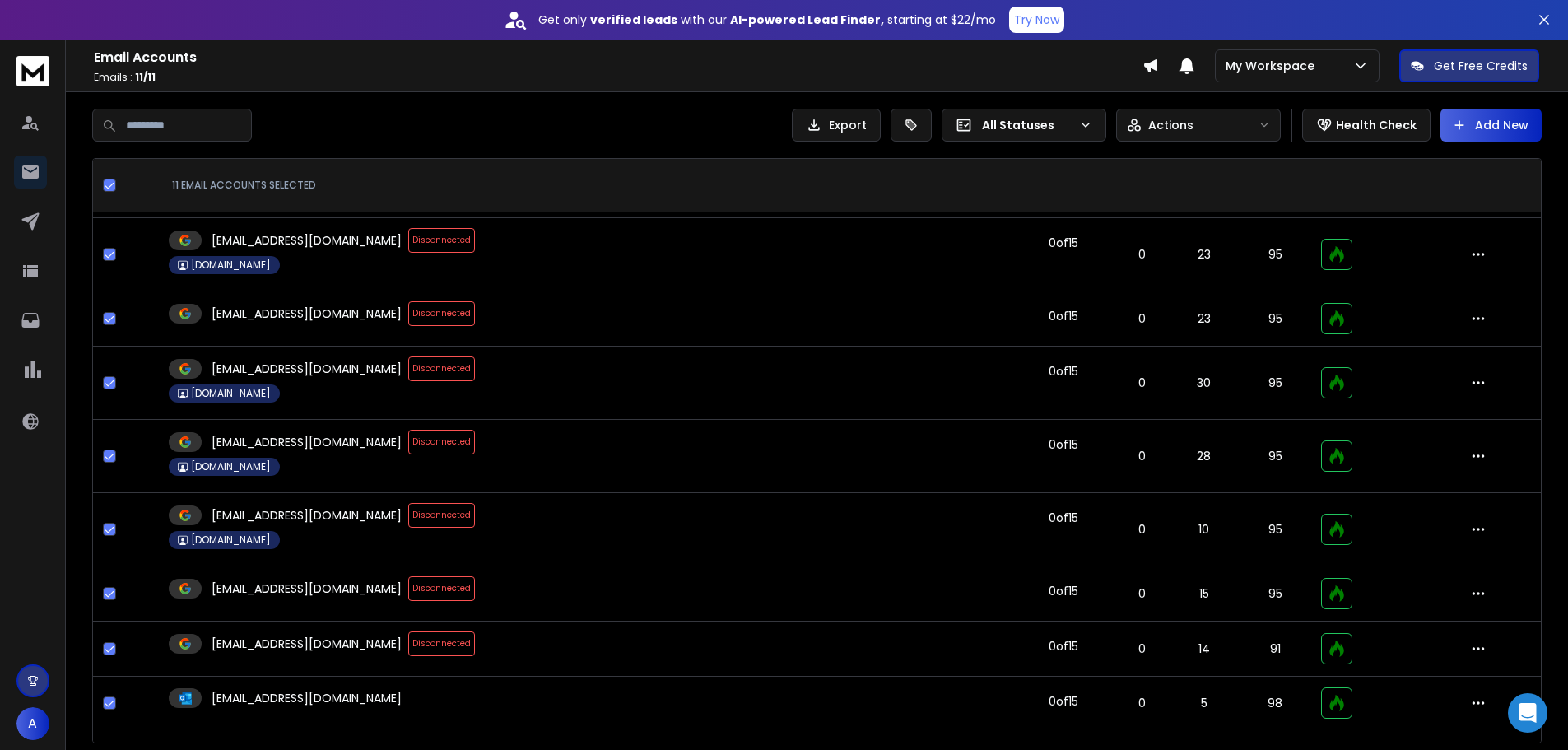
click at [110, 699] on button "button" at bounding box center [110, 703] width 13 height 13
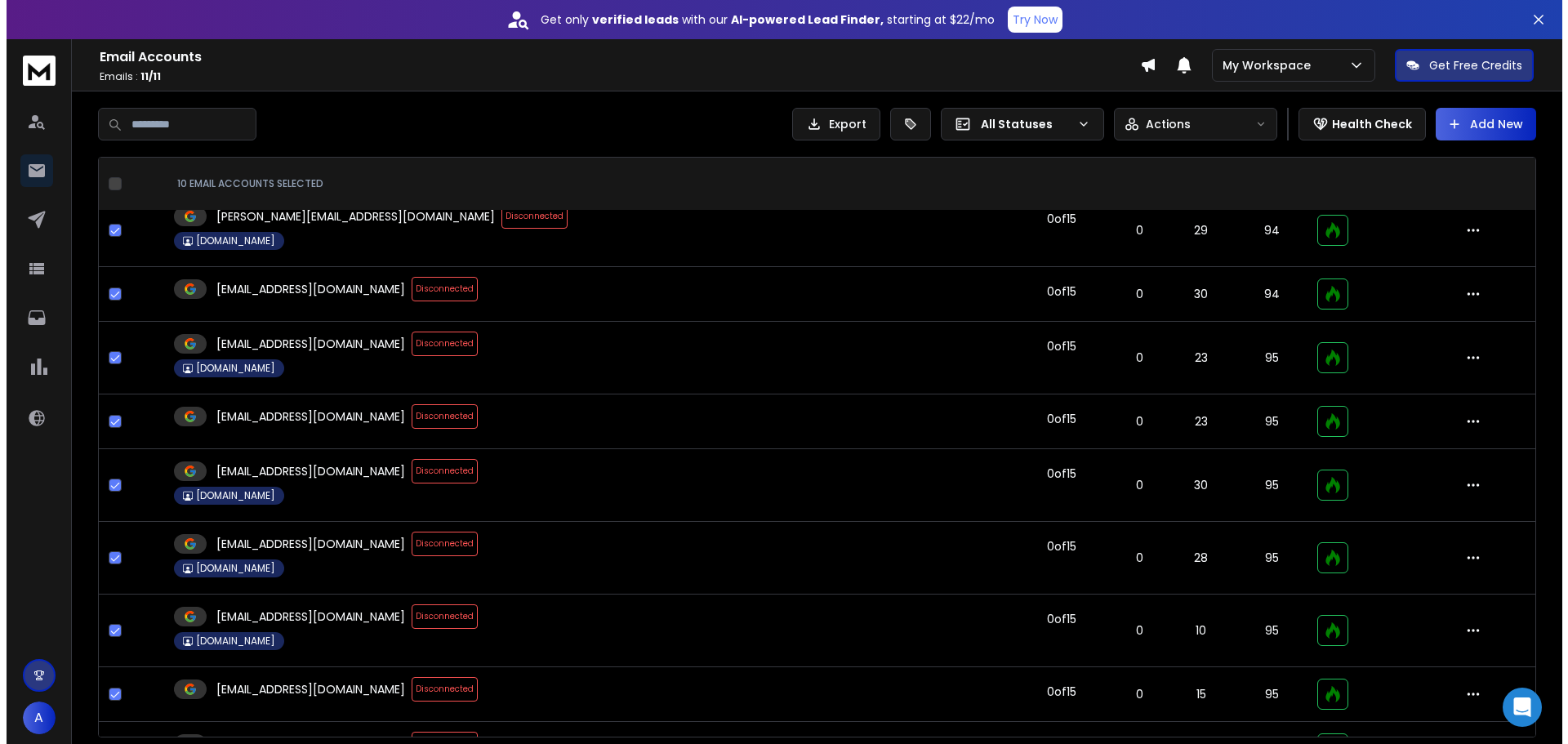
scroll to position [0, 0]
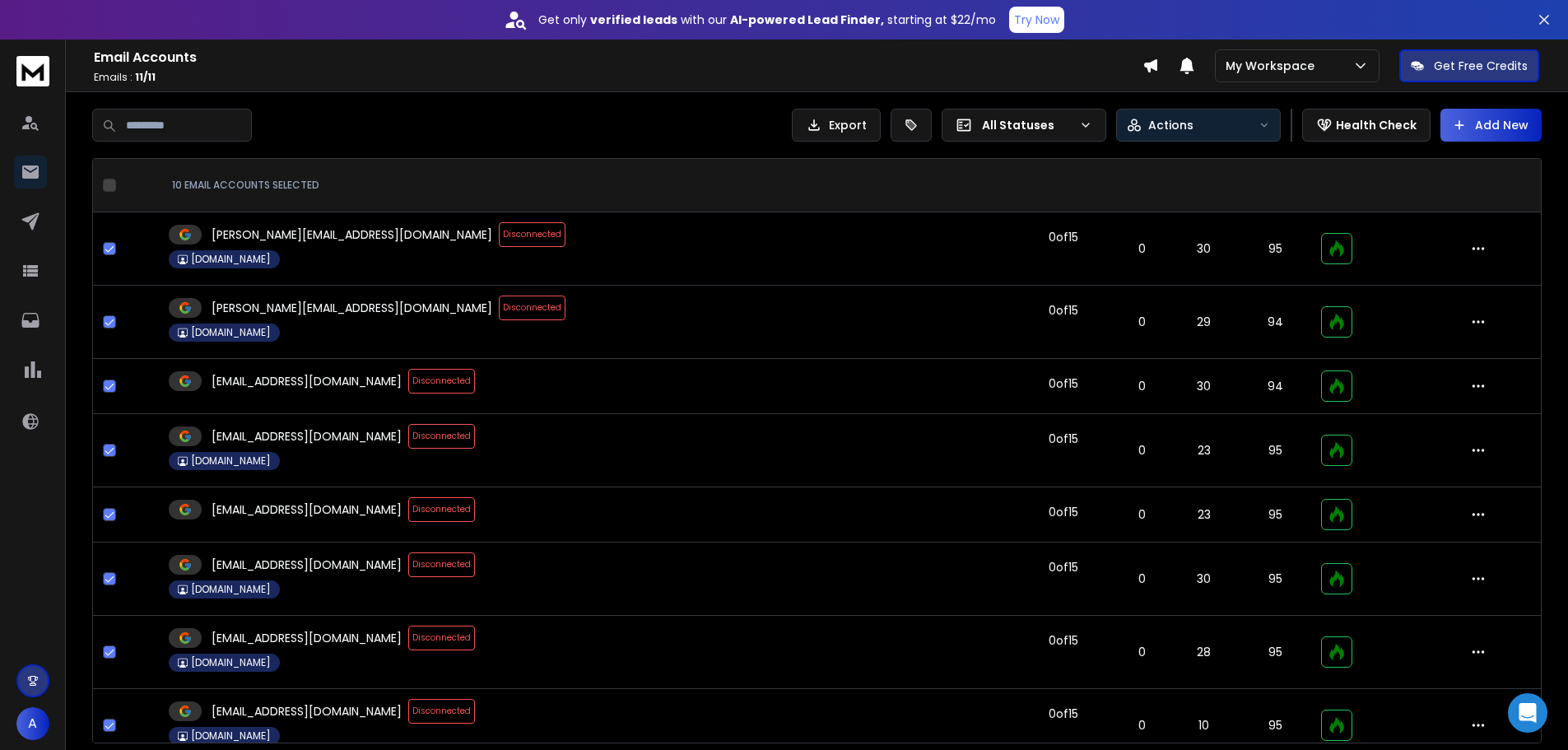
click at [1176, 127] on p "Actions" at bounding box center [1170, 124] width 45 height 16
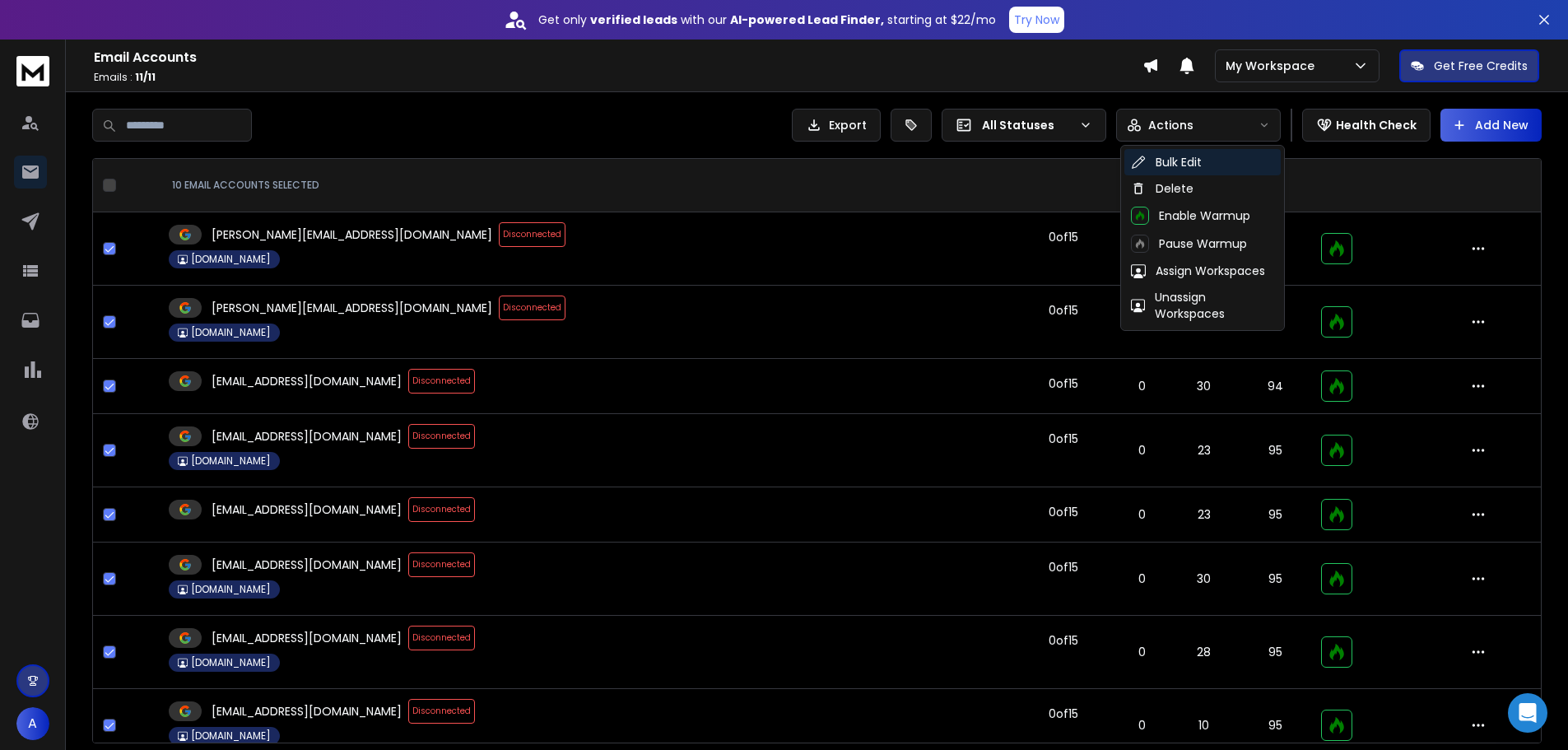
click at [1069, 127] on p "All Statuses" at bounding box center [1027, 124] width 91 height 16
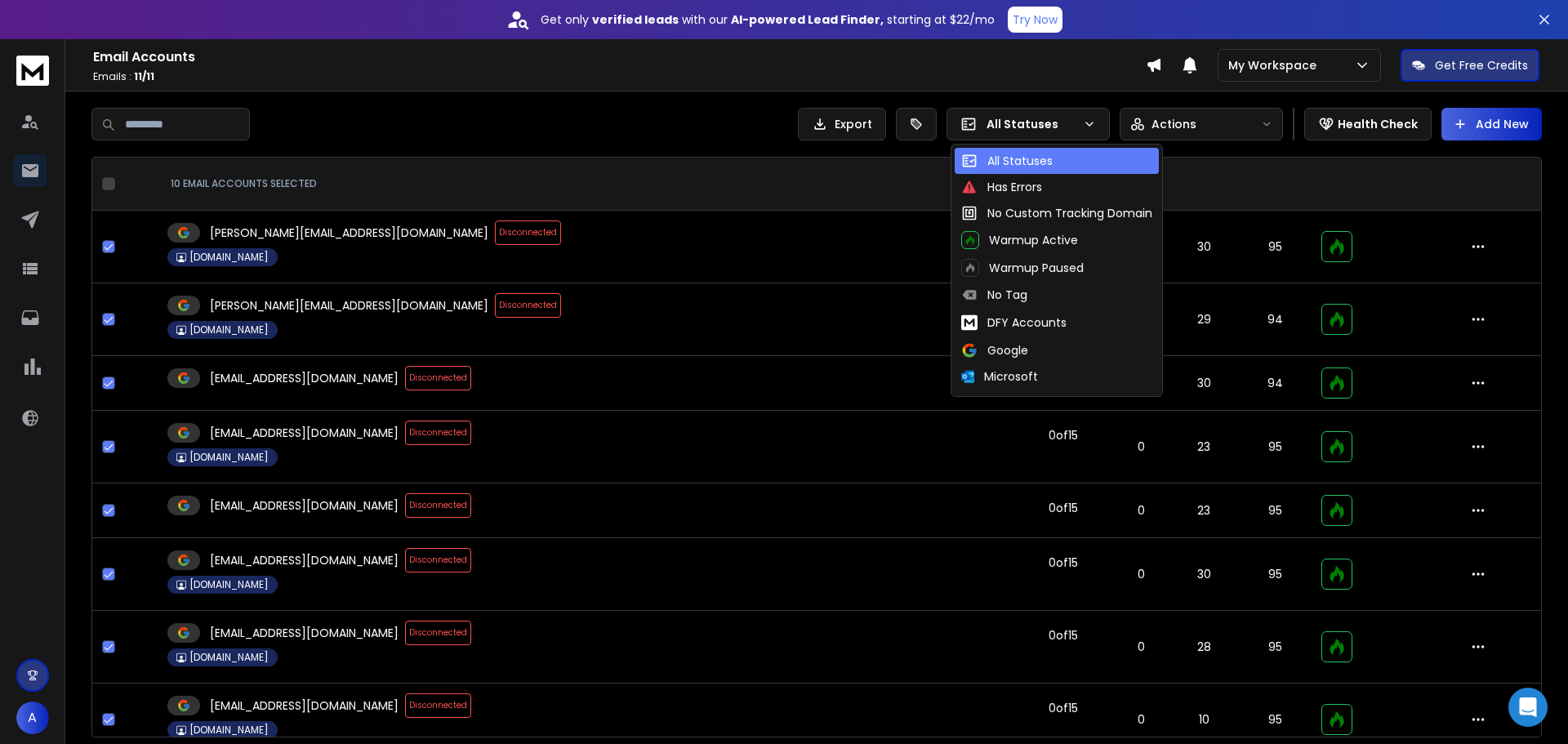
click at [1060, 126] on p "All Statuses" at bounding box center [1031, 123] width 90 height 16
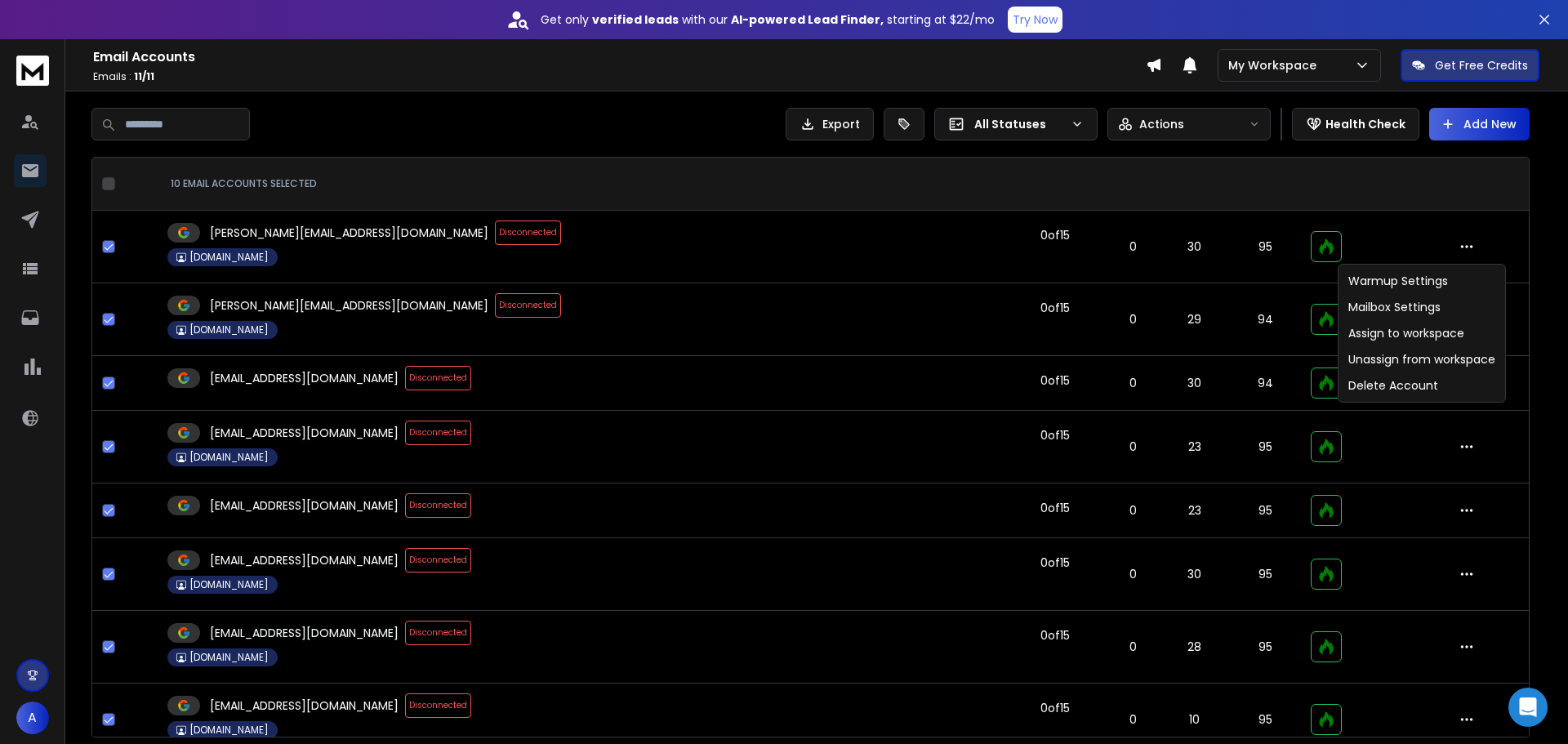
click at [1442, 254] on button at bounding box center [1466, 246] width 104 height 28
click at [1004, 189] on th at bounding box center [1055, 184] width 101 height 53
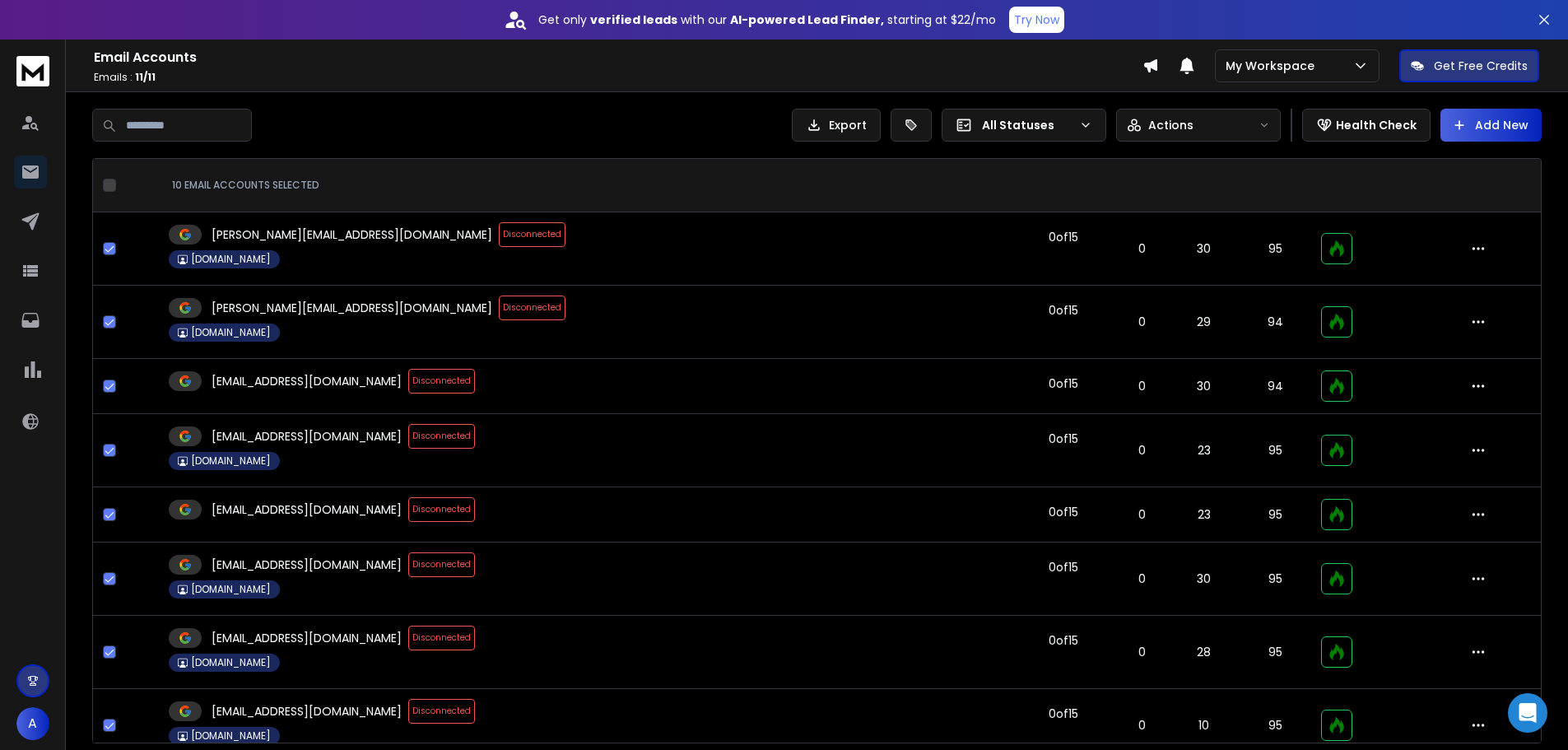
click at [498, 232] on span "Disconnected" at bounding box center [532, 234] width 67 height 25
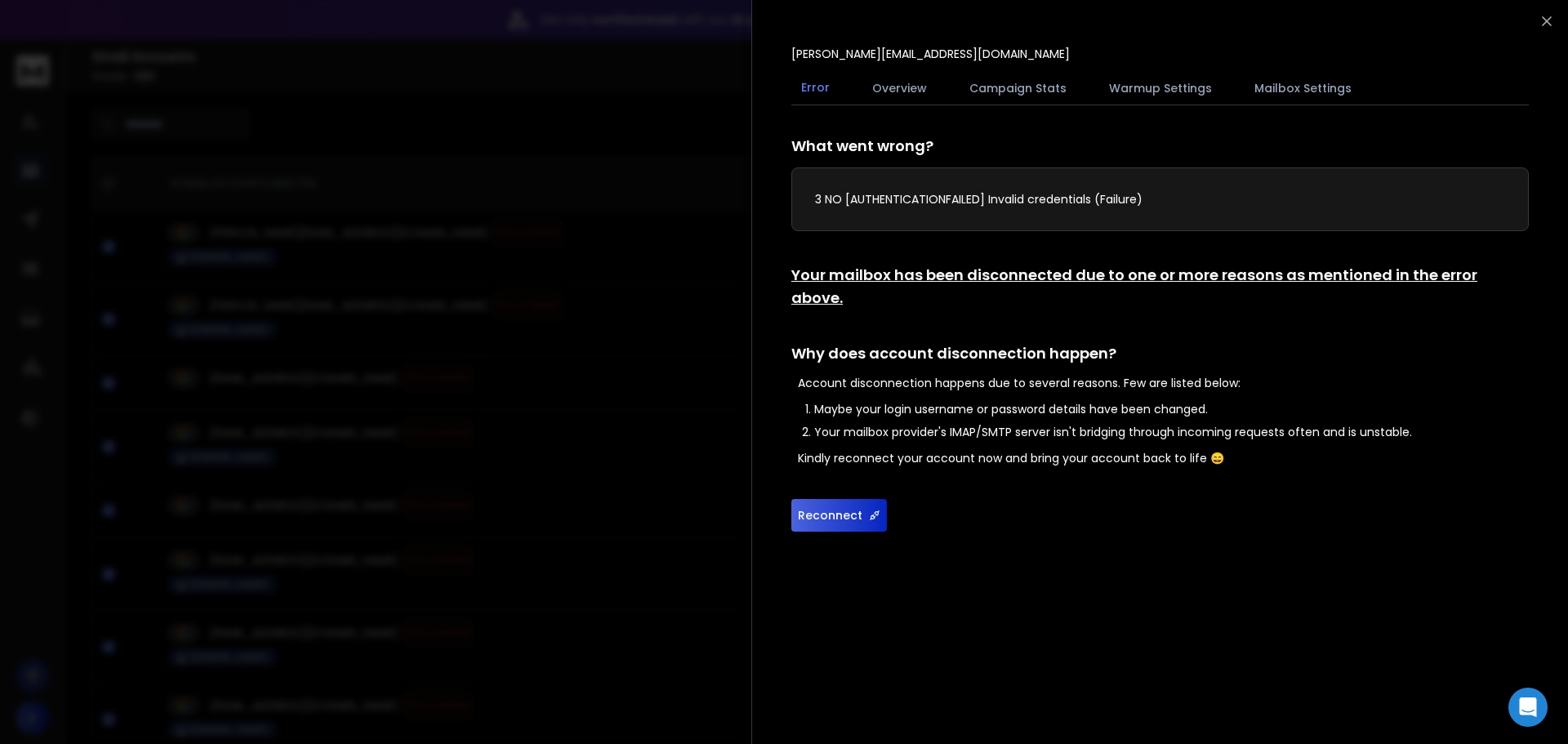
click at [821, 499] on button "Reconnect" at bounding box center [839, 515] width 96 height 32
